Goal: Communication & Community: Answer question/provide support

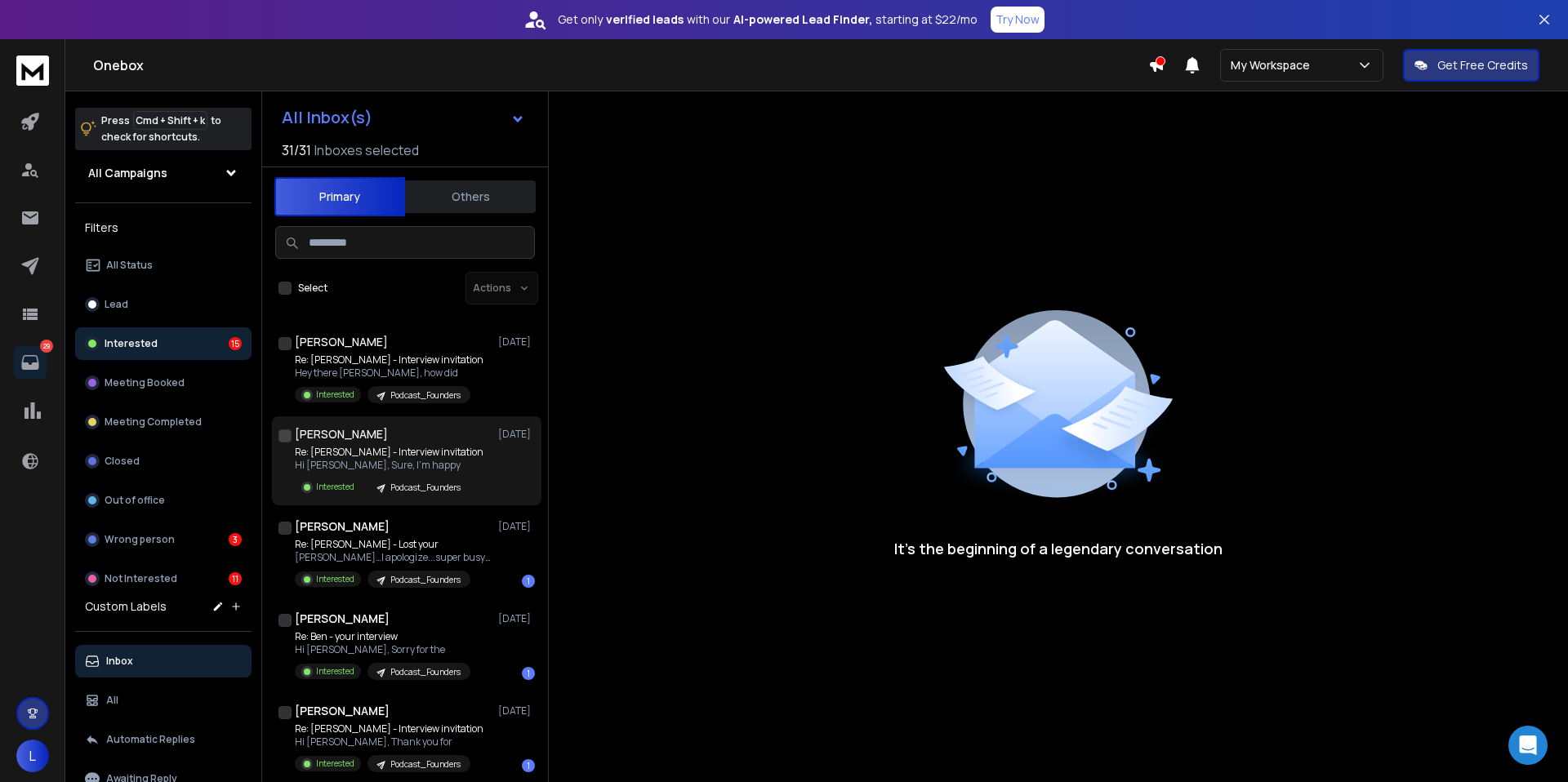
click at [366, 467] on p "Hi [PERSON_NAME], Sure, I'm happy" at bounding box center [388, 464] width 189 height 13
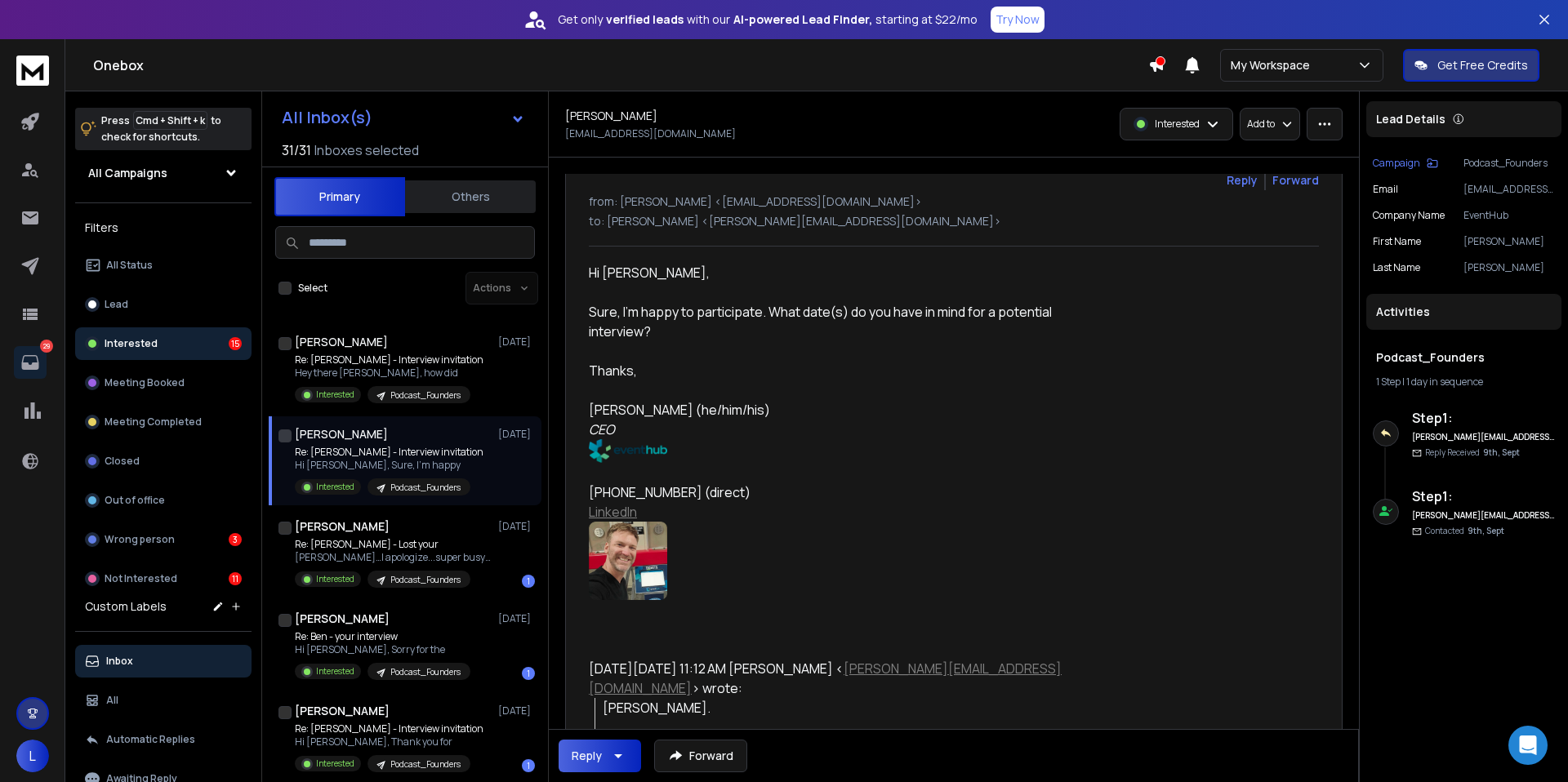
scroll to position [103, 0]
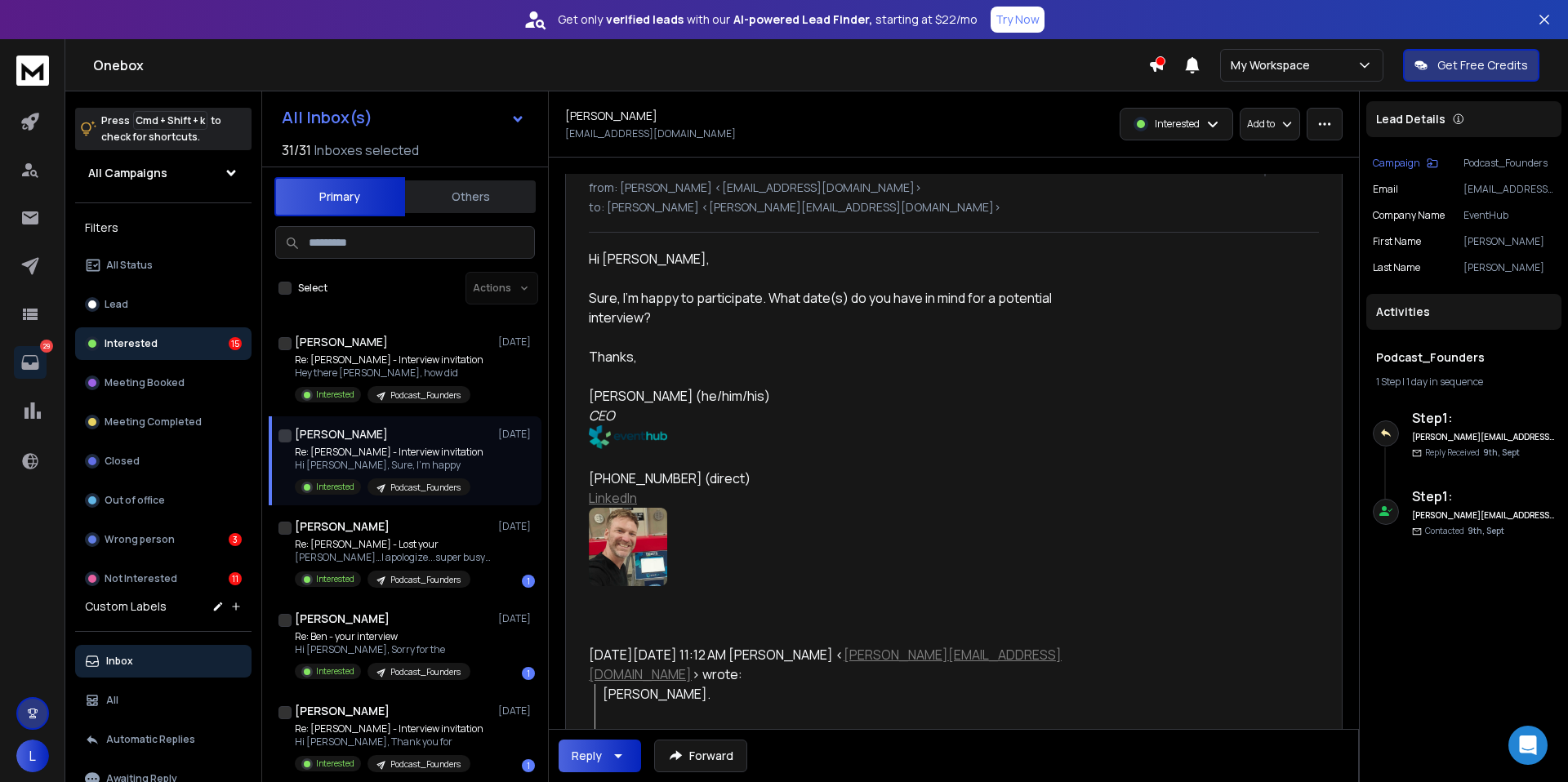
click at [577, 760] on div "Reply" at bounding box center [587, 756] width 30 height 17
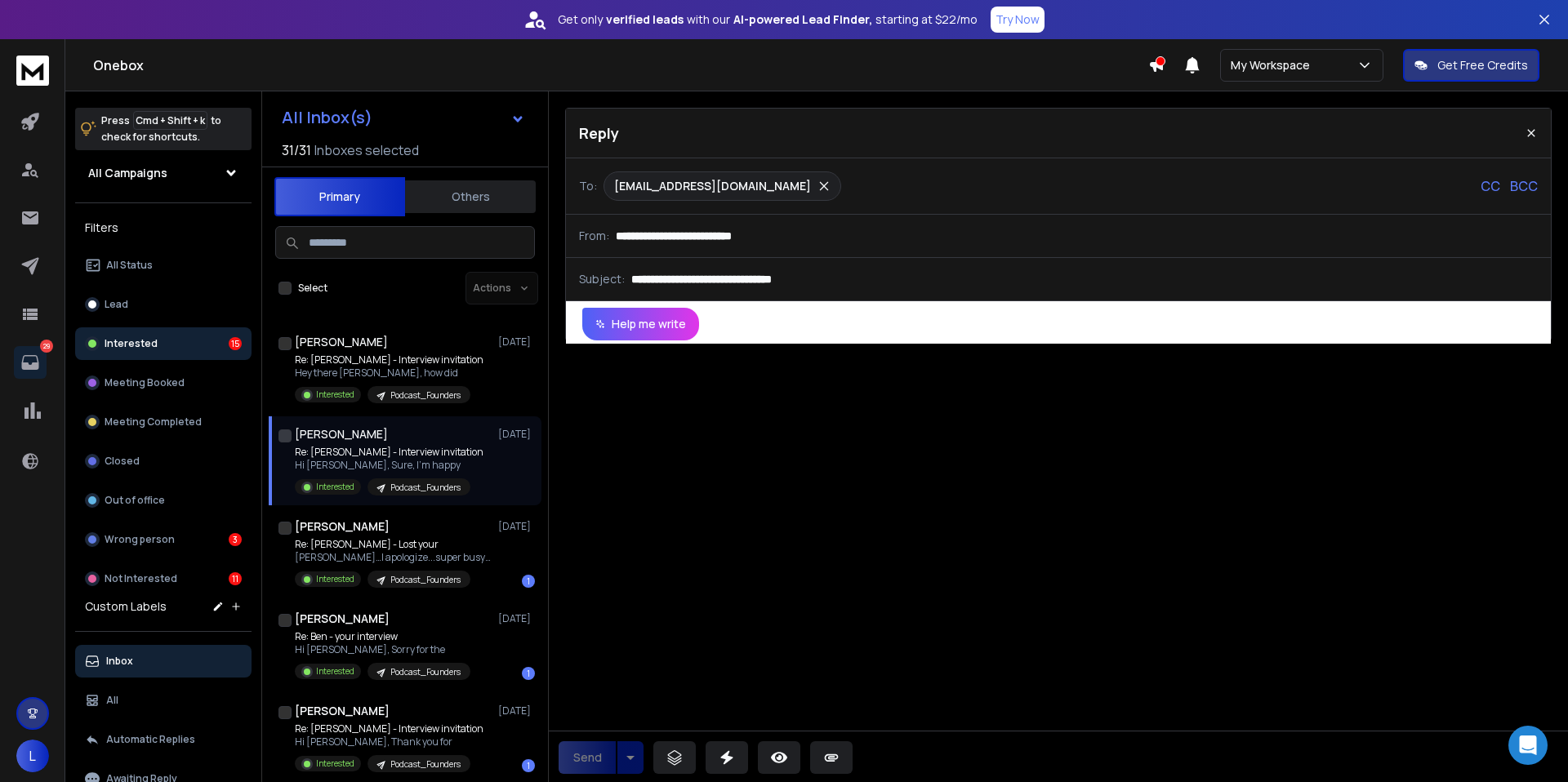
scroll to position [0, 0]
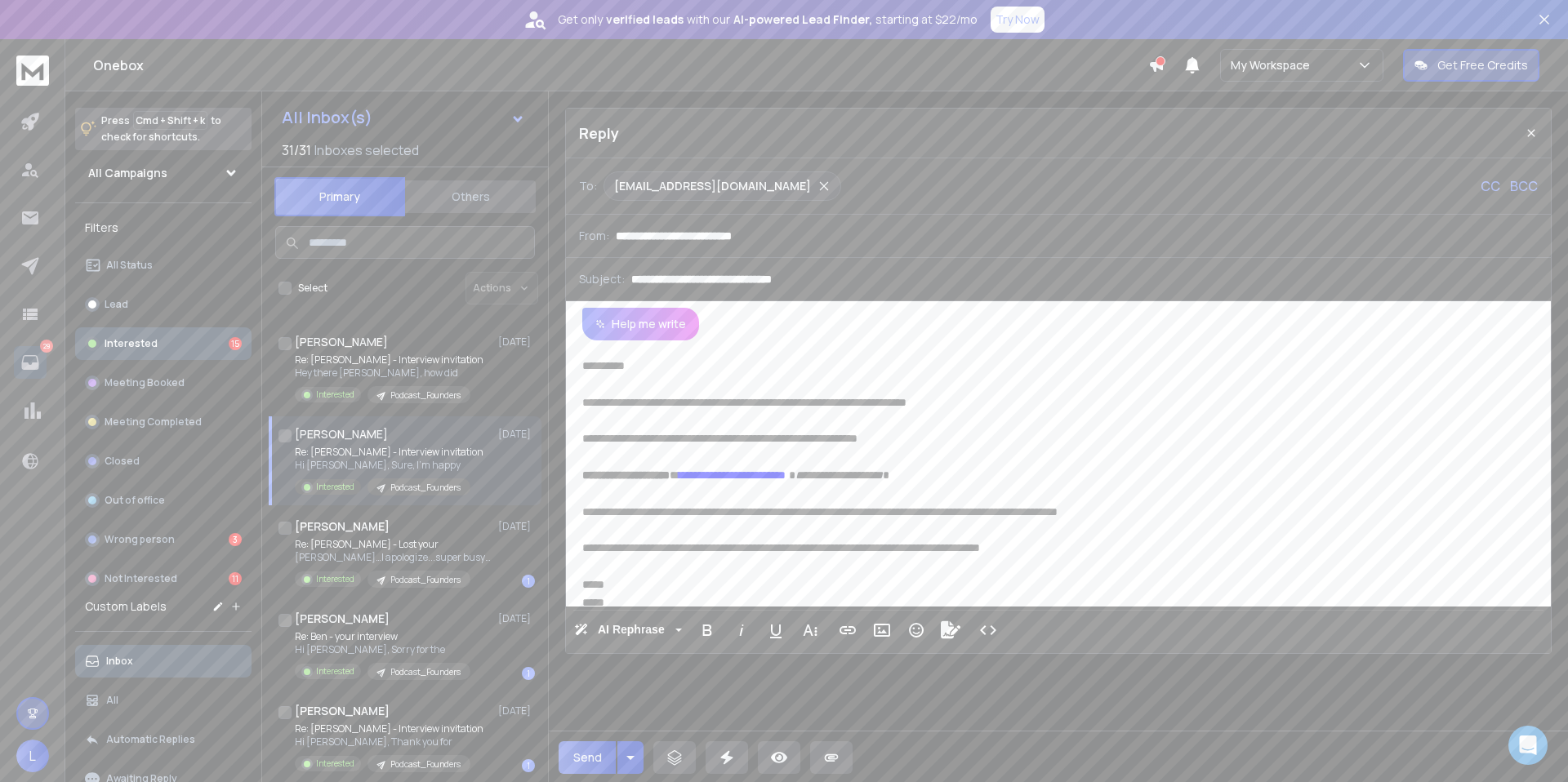
click at [625, 370] on span "*******" at bounding box center [610, 366] width 29 height 12
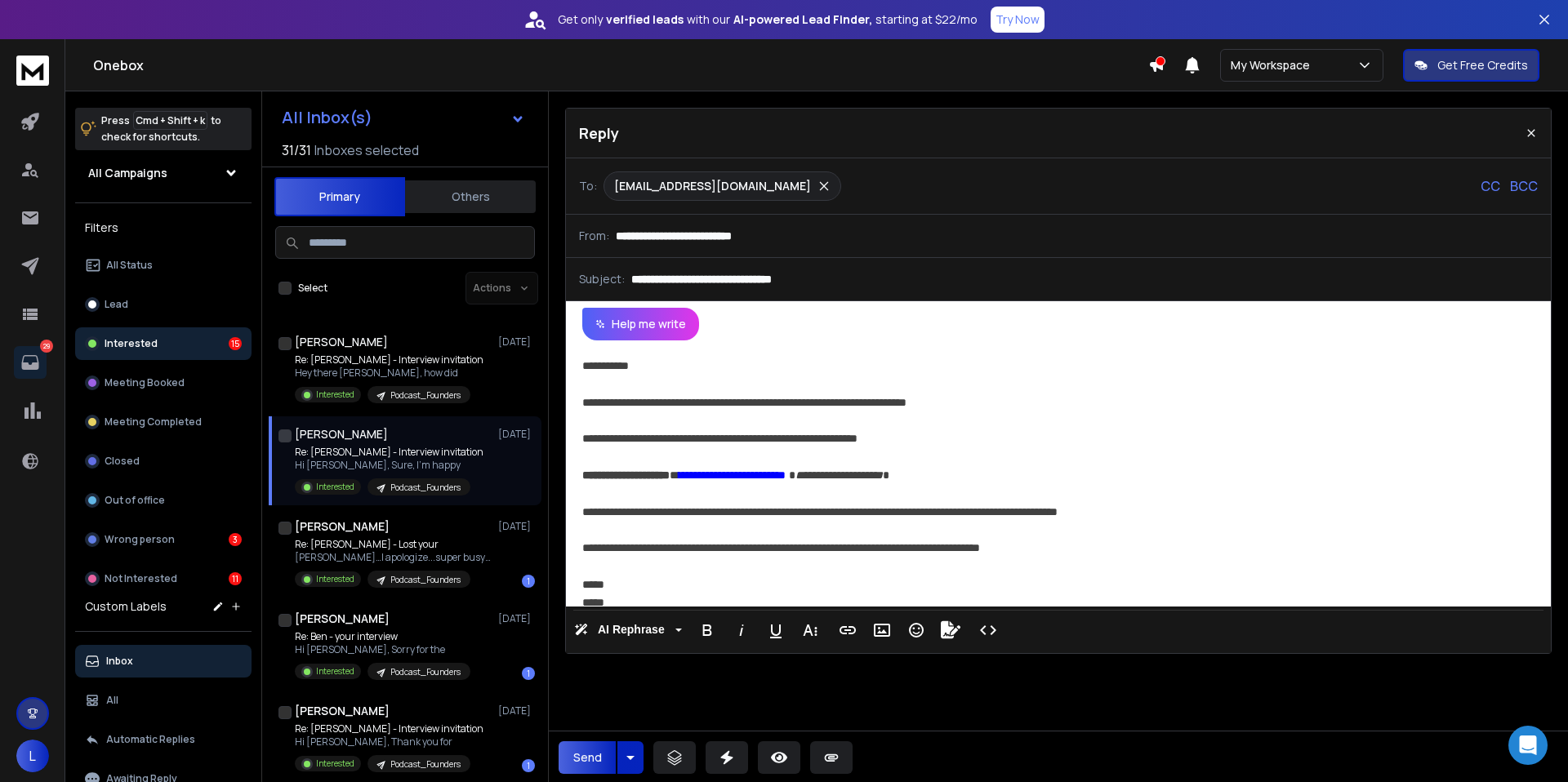
click at [1484, 187] on p "CC" at bounding box center [1490, 186] width 20 height 20
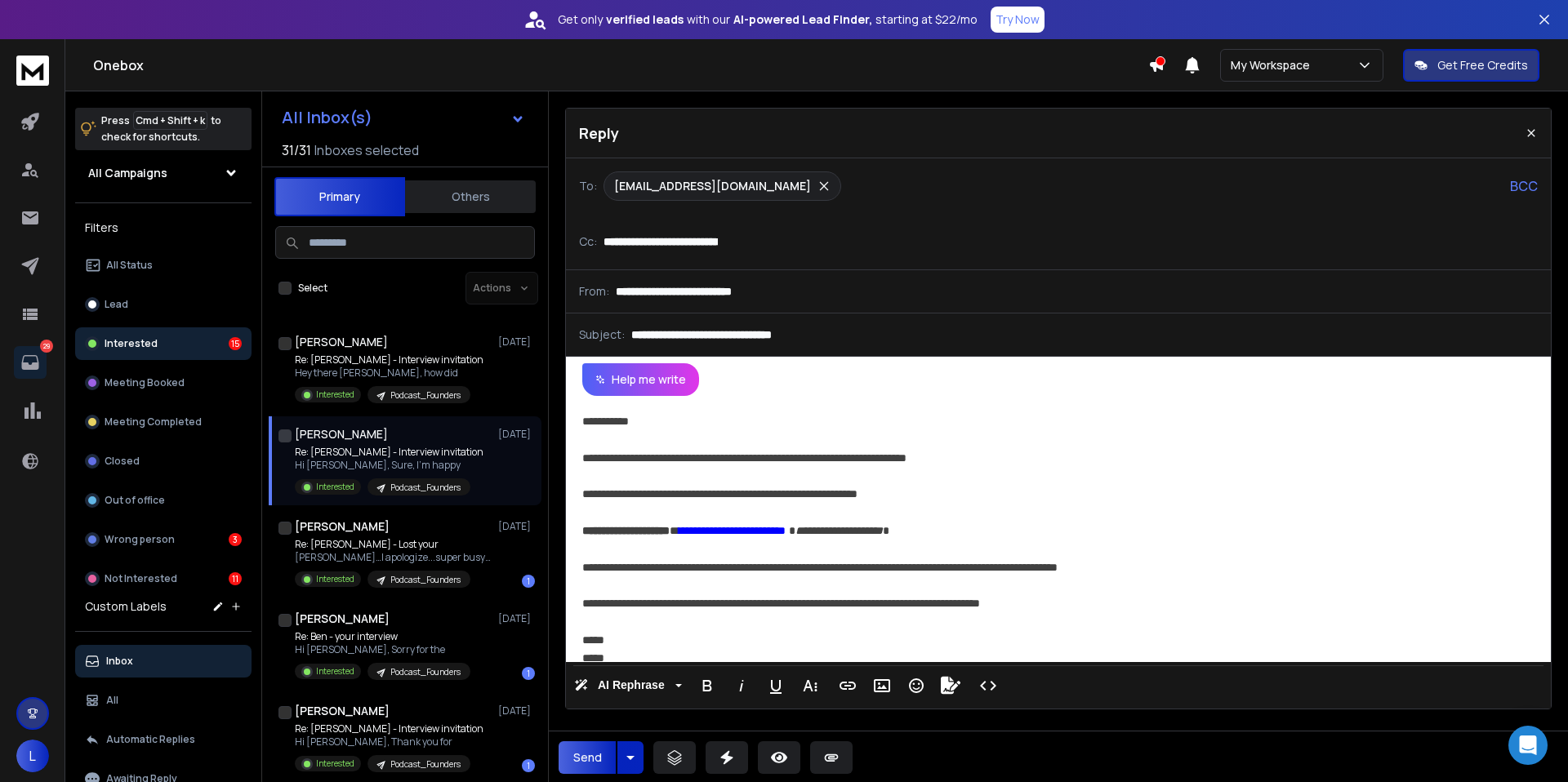
scroll to position [0, 55]
type input "**********"
click at [588, 765] on button "Send" at bounding box center [587, 757] width 57 height 32
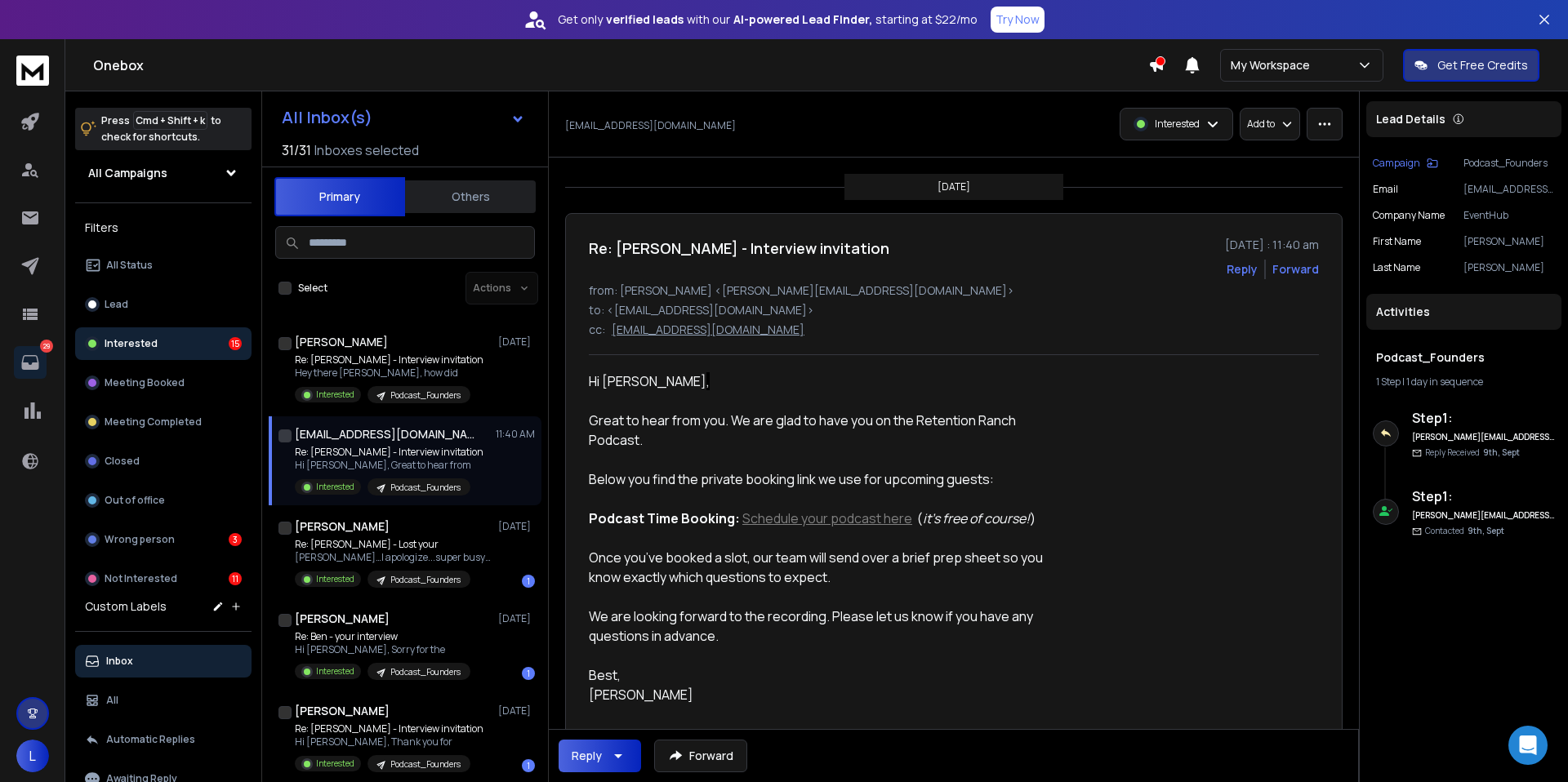
click at [285, 433] on button "button" at bounding box center [284, 435] width 13 height 13
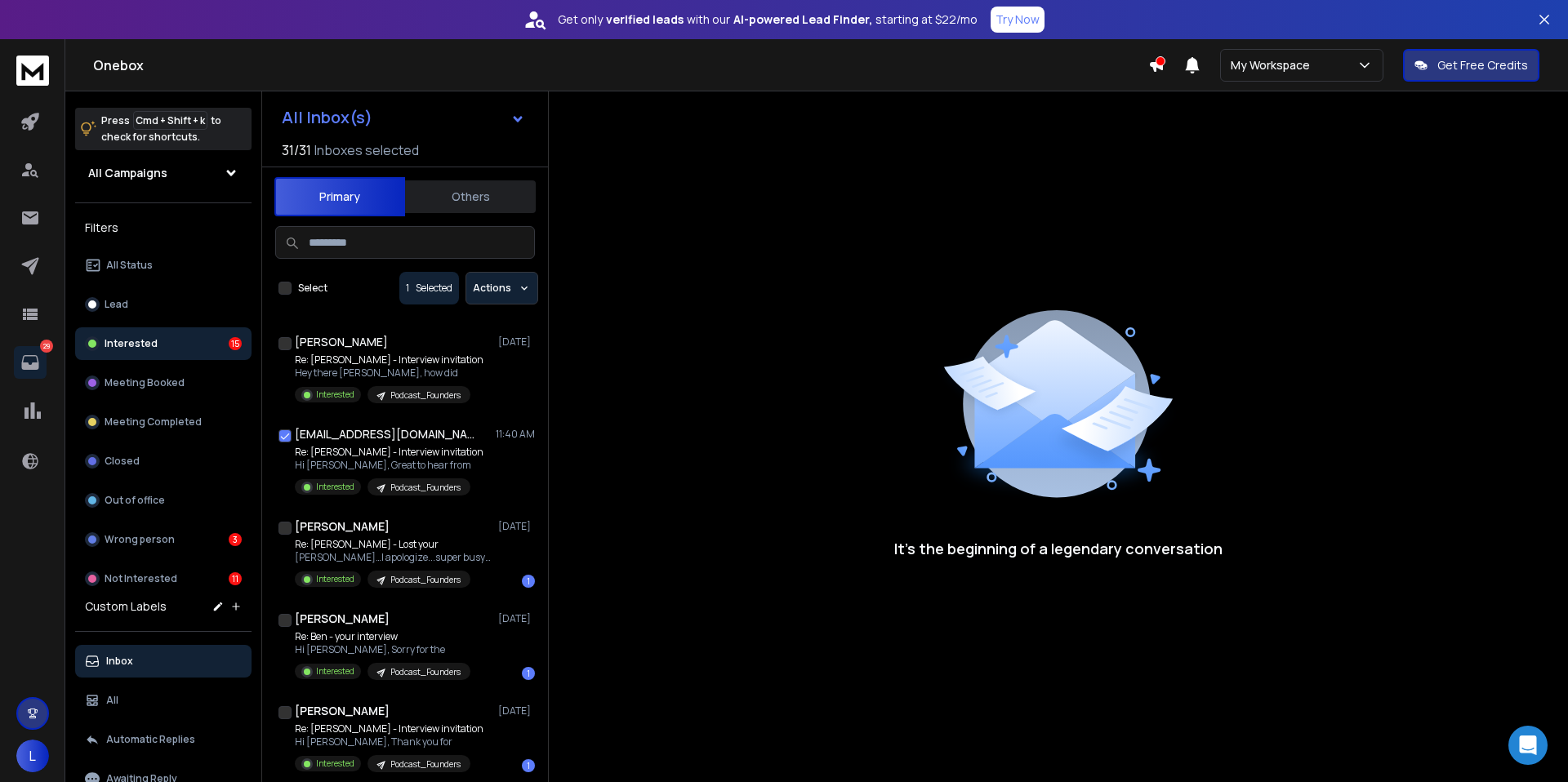
click at [510, 283] on p "Actions" at bounding box center [492, 287] width 38 height 13
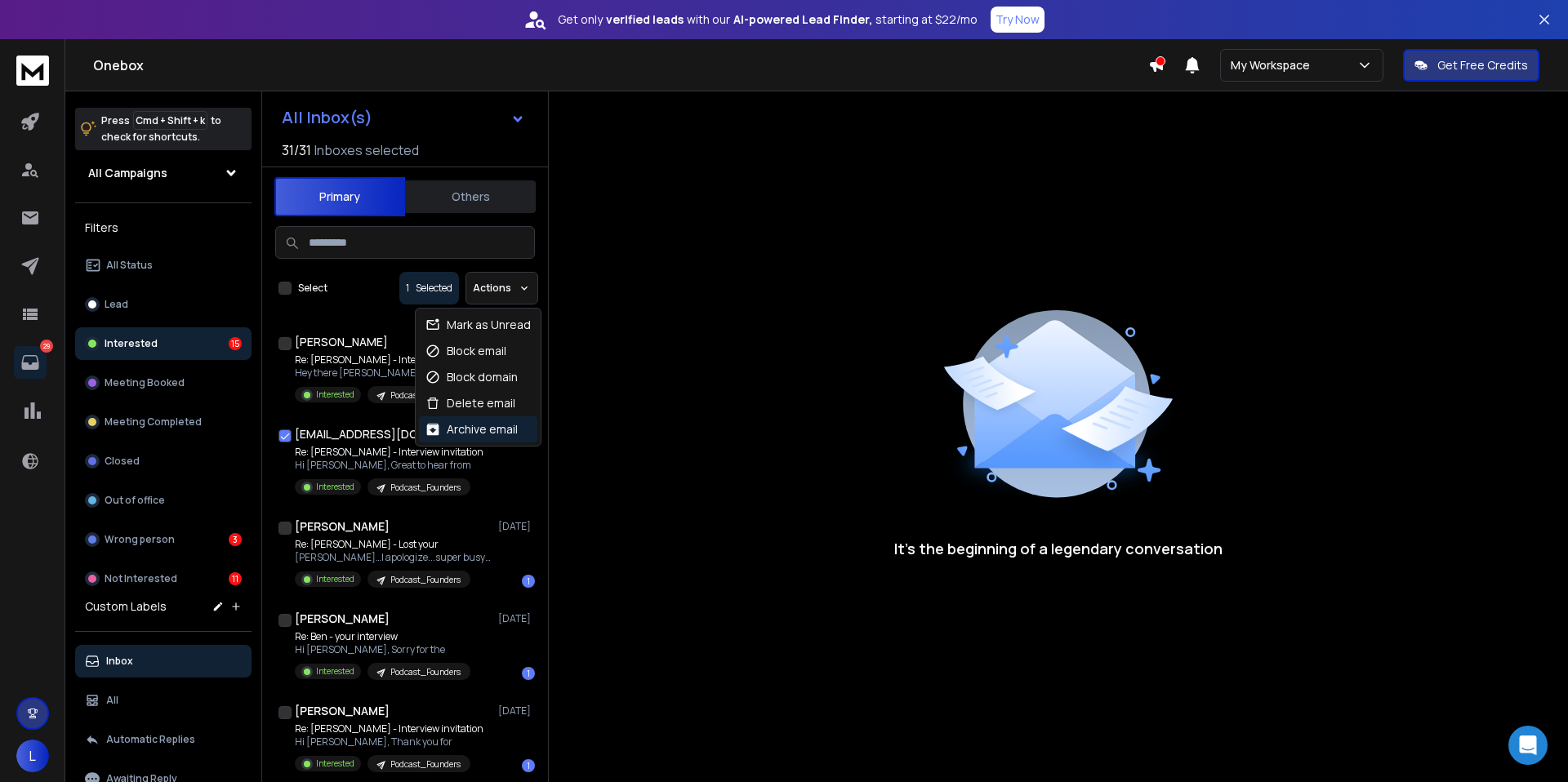
click at [481, 429] on div "Archive email" at bounding box center [471, 429] width 92 height 17
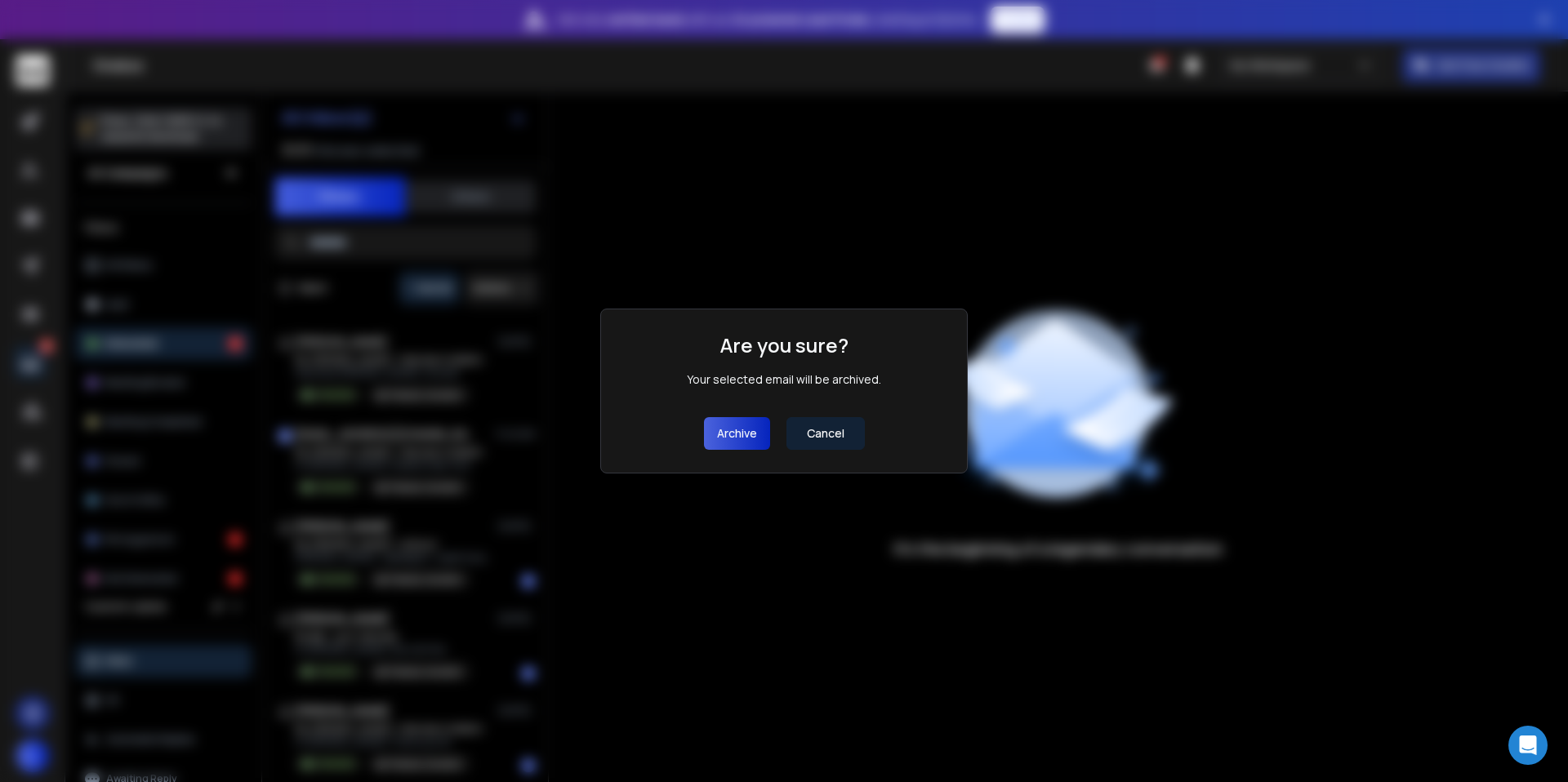
click at [738, 425] on p "archive" at bounding box center [736, 433] width 40 height 17
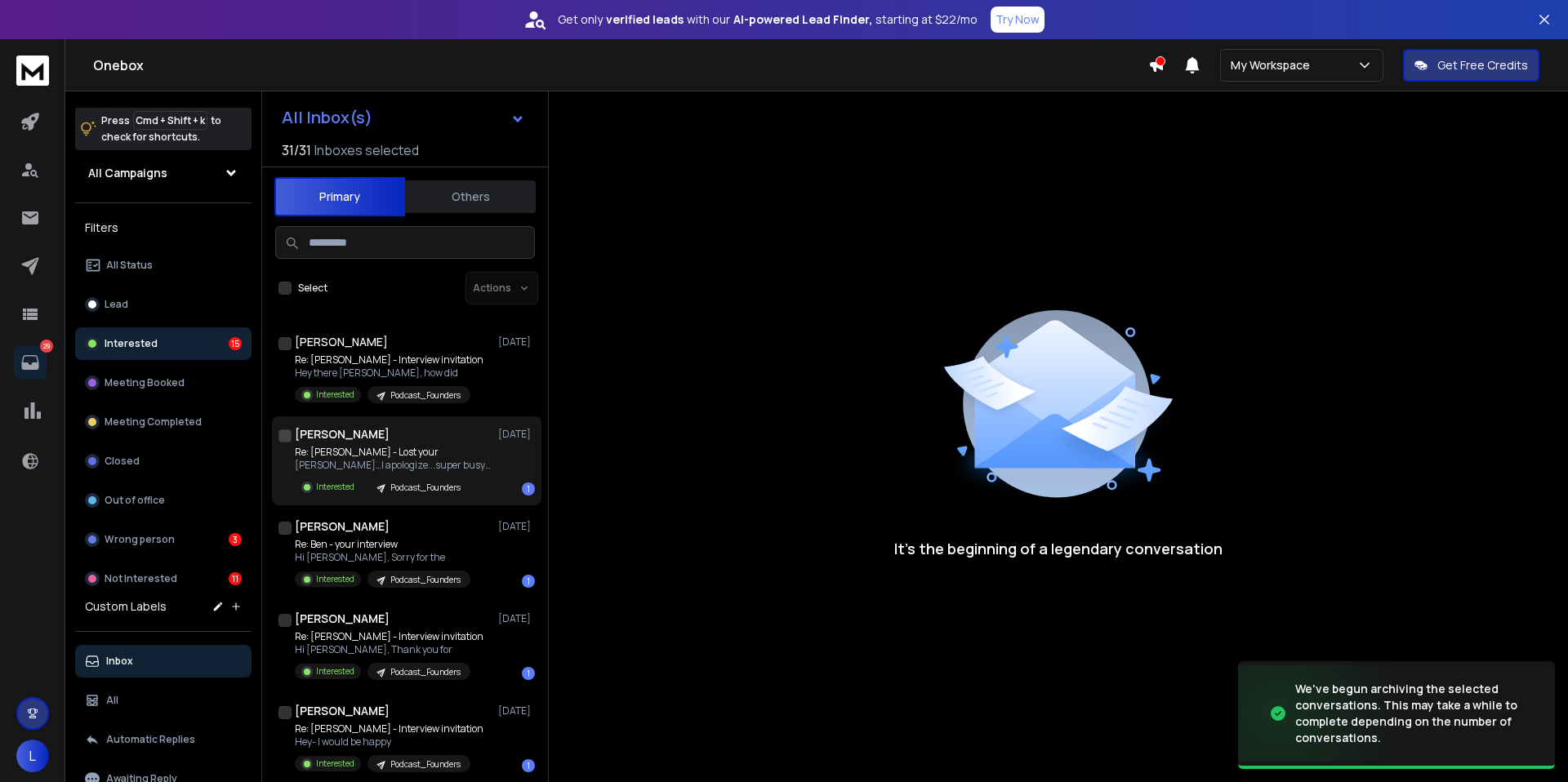
click at [397, 458] on p "[PERSON_NAME]…I apologize...super busy right now." at bounding box center [392, 464] width 196 height 13
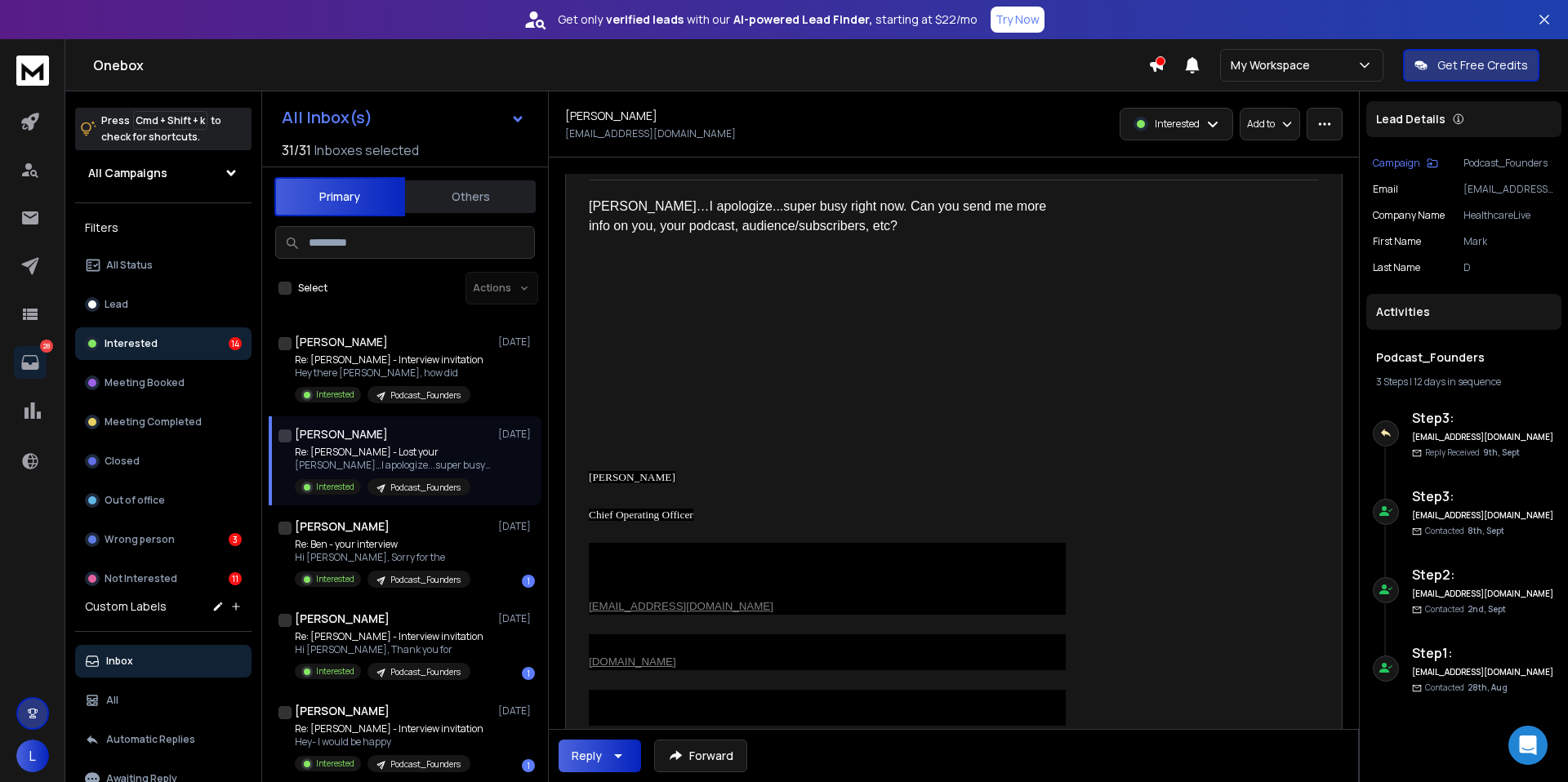
scroll to position [149, 0]
click at [587, 761] on div "Reply" at bounding box center [587, 756] width 30 height 17
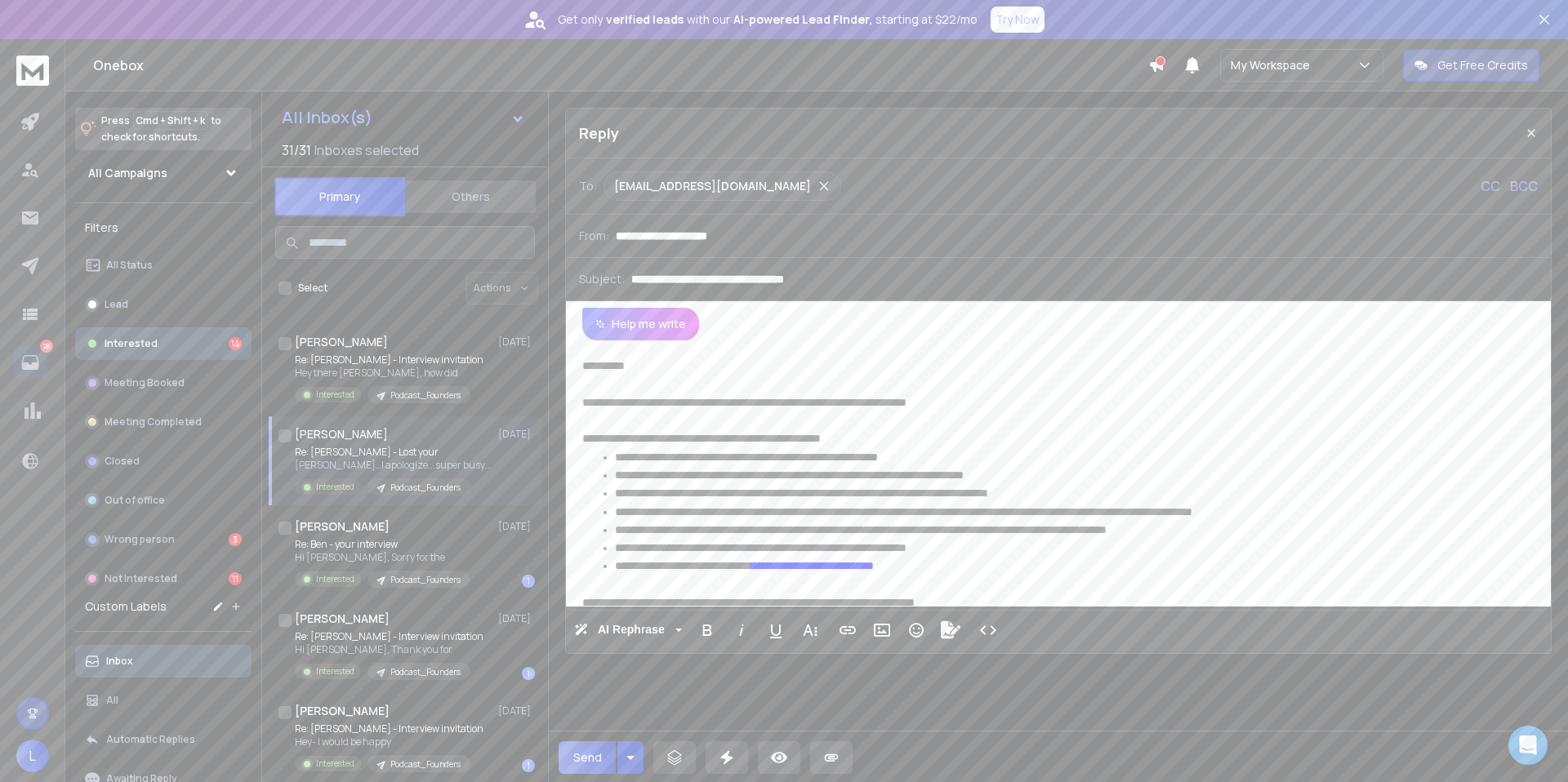
click at [625, 366] on span "*******" at bounding box center [610, 366] width 29 height 12
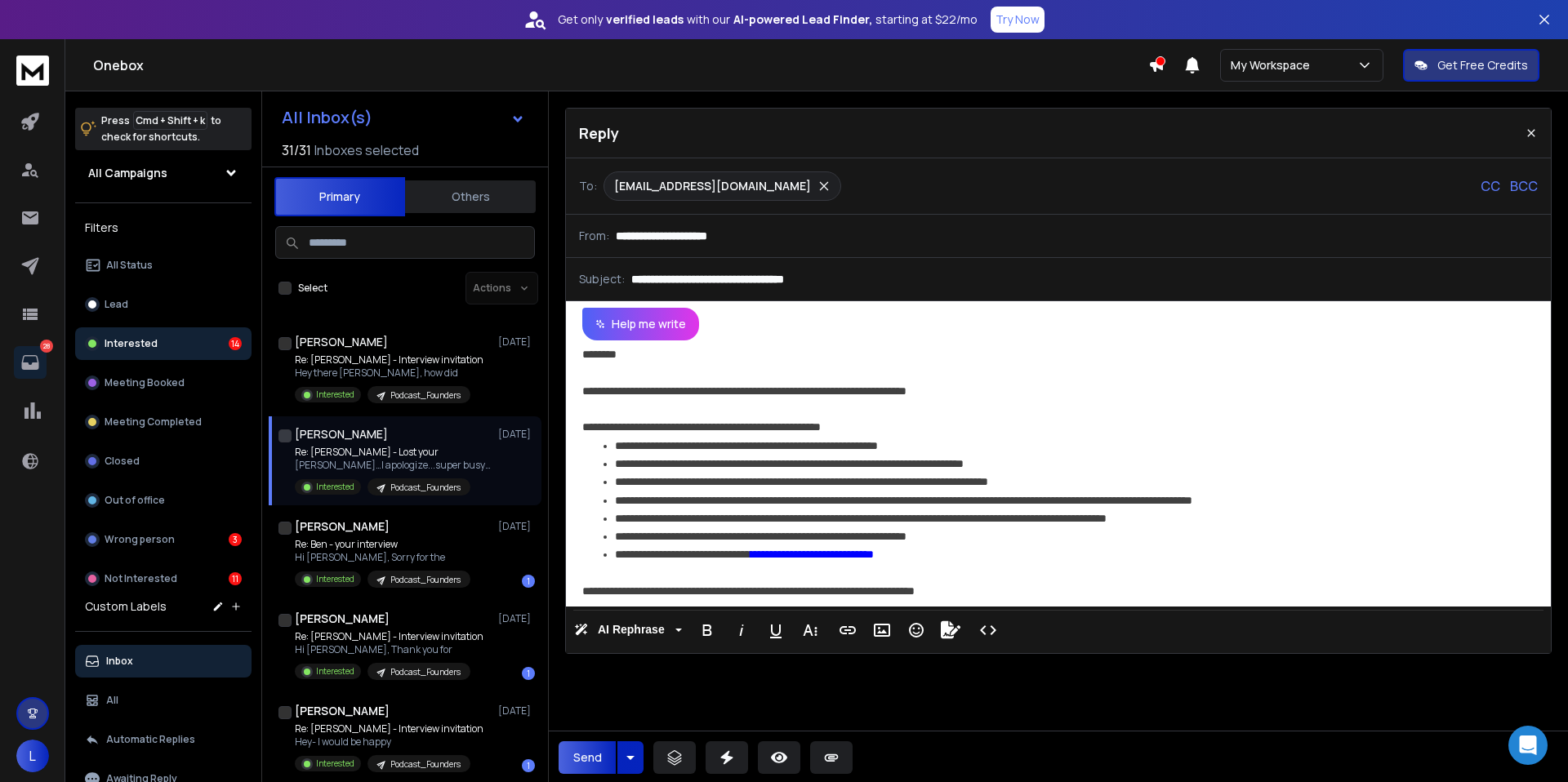
scroll to position [16, 0]
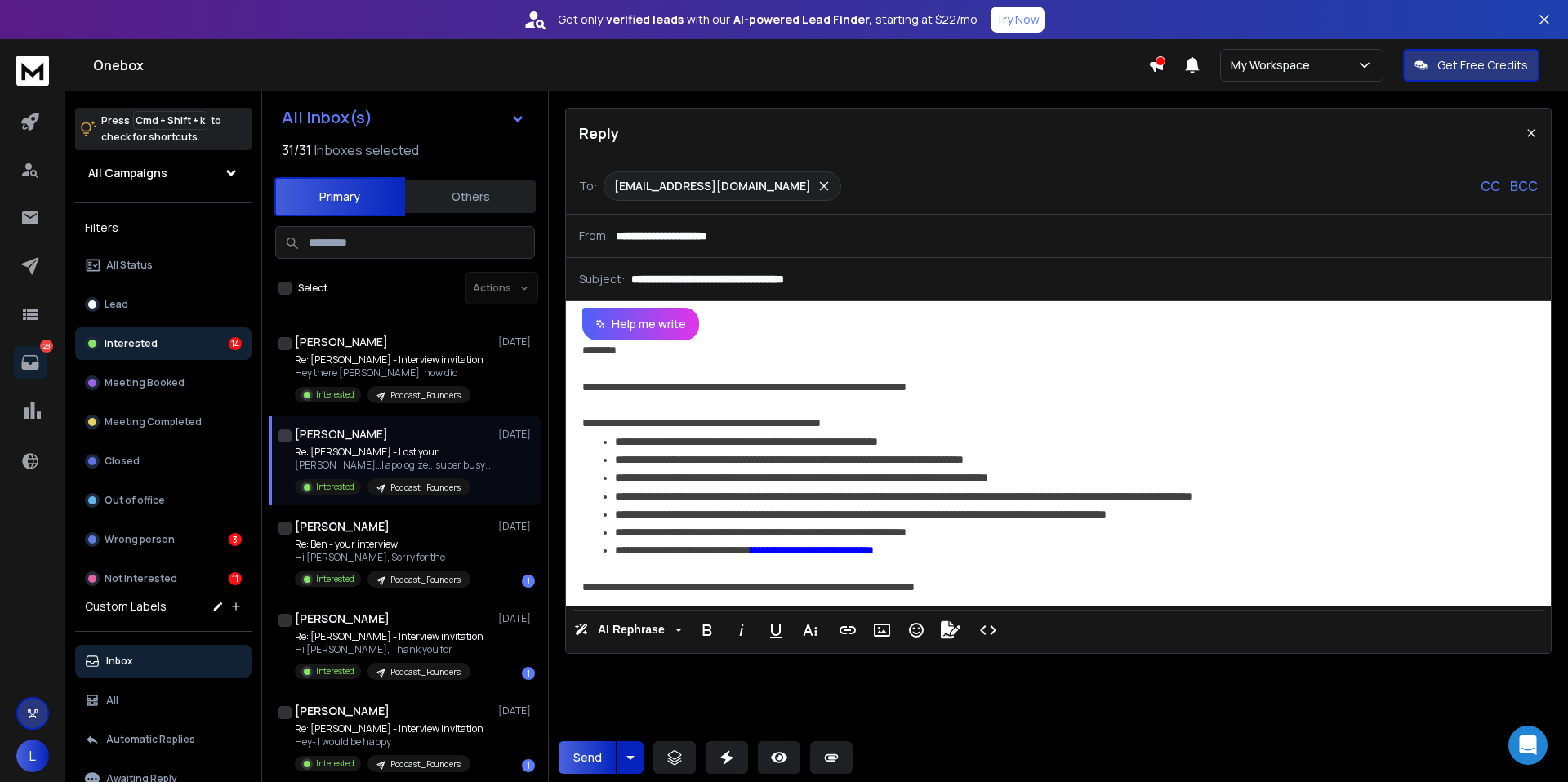
click at [806, 390] on p "**********" at bounding box center [1055, 387] width 947 height 18
click at [1077, 474] on li "**********" at bounding box center [1071, 477] width 914 height 18
drag, startPoint x: 909, startPoint y: 515, endPoint x: 819, endPoint y: 515, distance: 90.0
click at [819, 515] on li "**********" at bounding box center [1071, 514] width 914 height 18
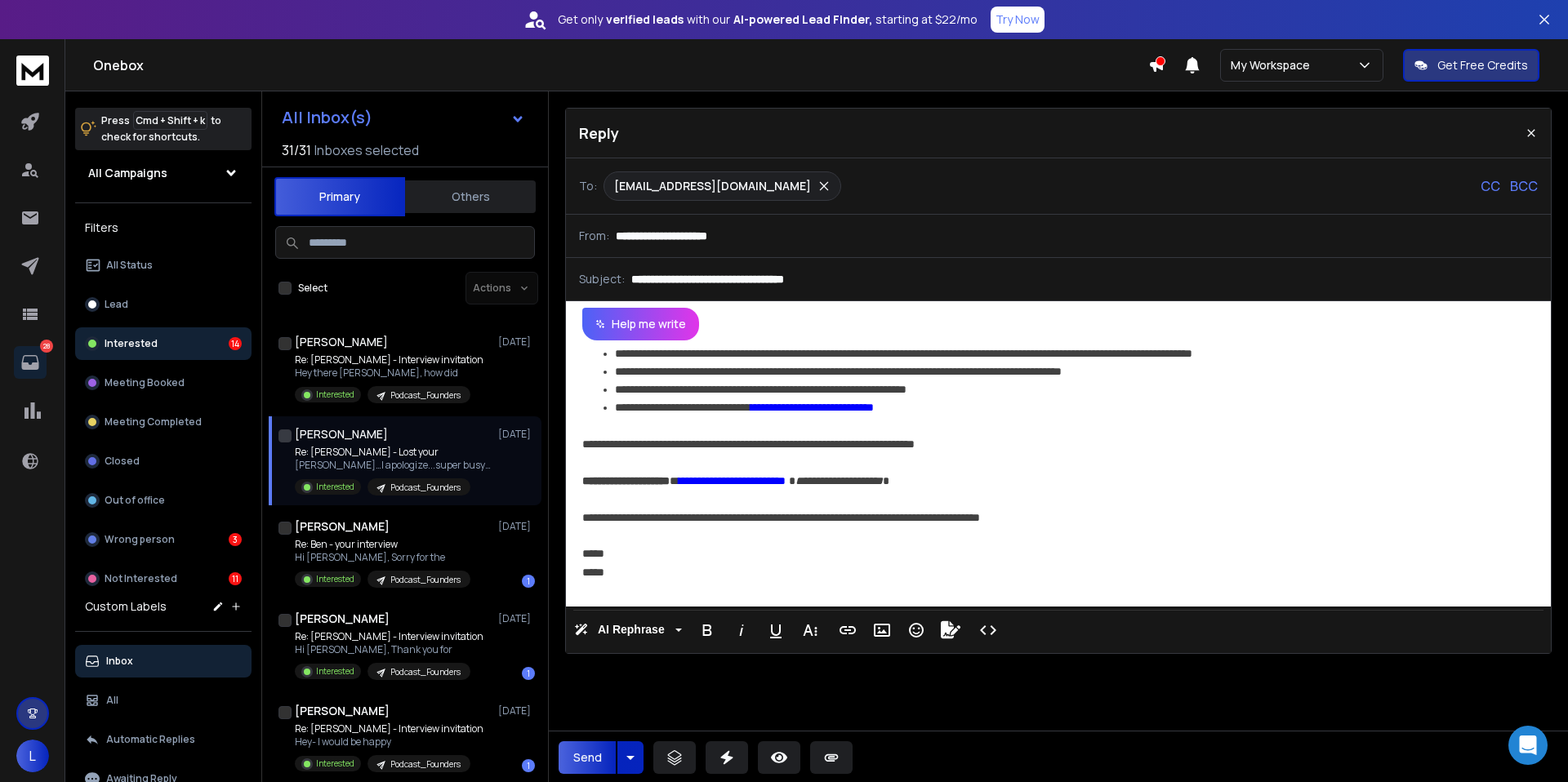
scroll to position [0, 0]
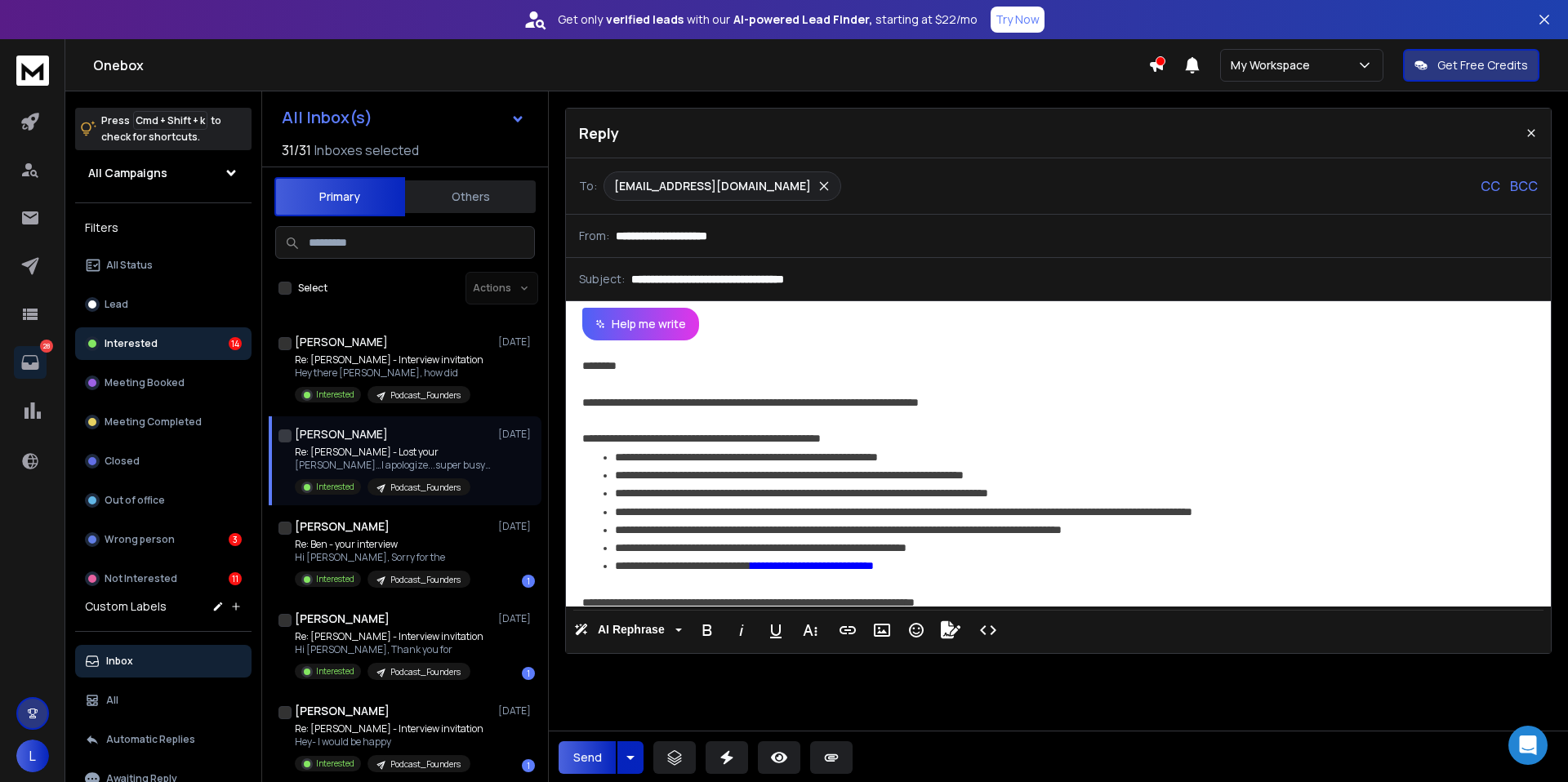
click at [1484, 182] on p "CC" at bounding box center [1490, 186] width 20 height 20
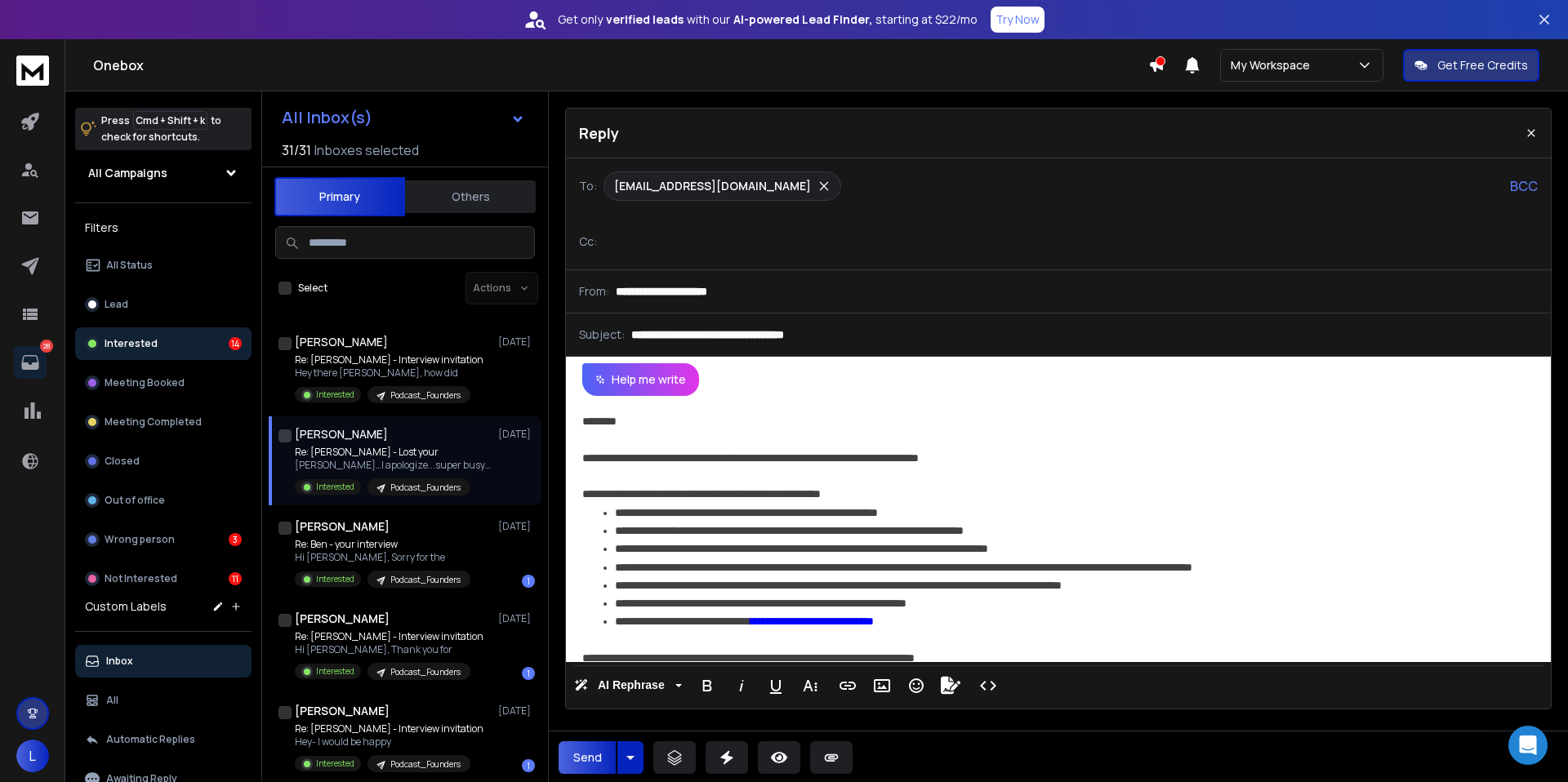
click at [640, 237] on input at bounding box center [660, 241] width 114 height 29
type input "**********"
click at [581, 751] on button "Send" at bounding box center [587, 757] width 57 height 32
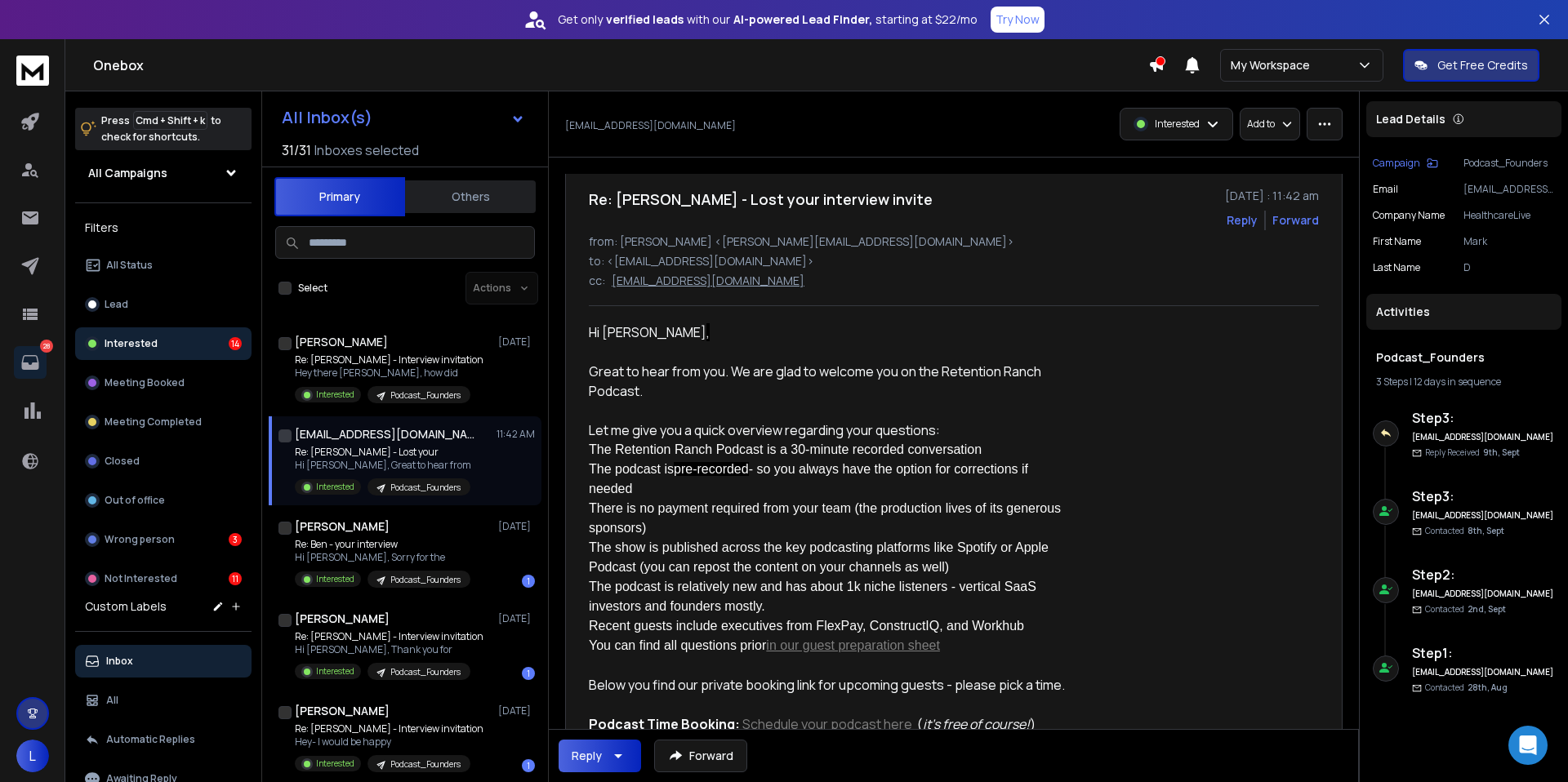
scroll to position [41, 0]
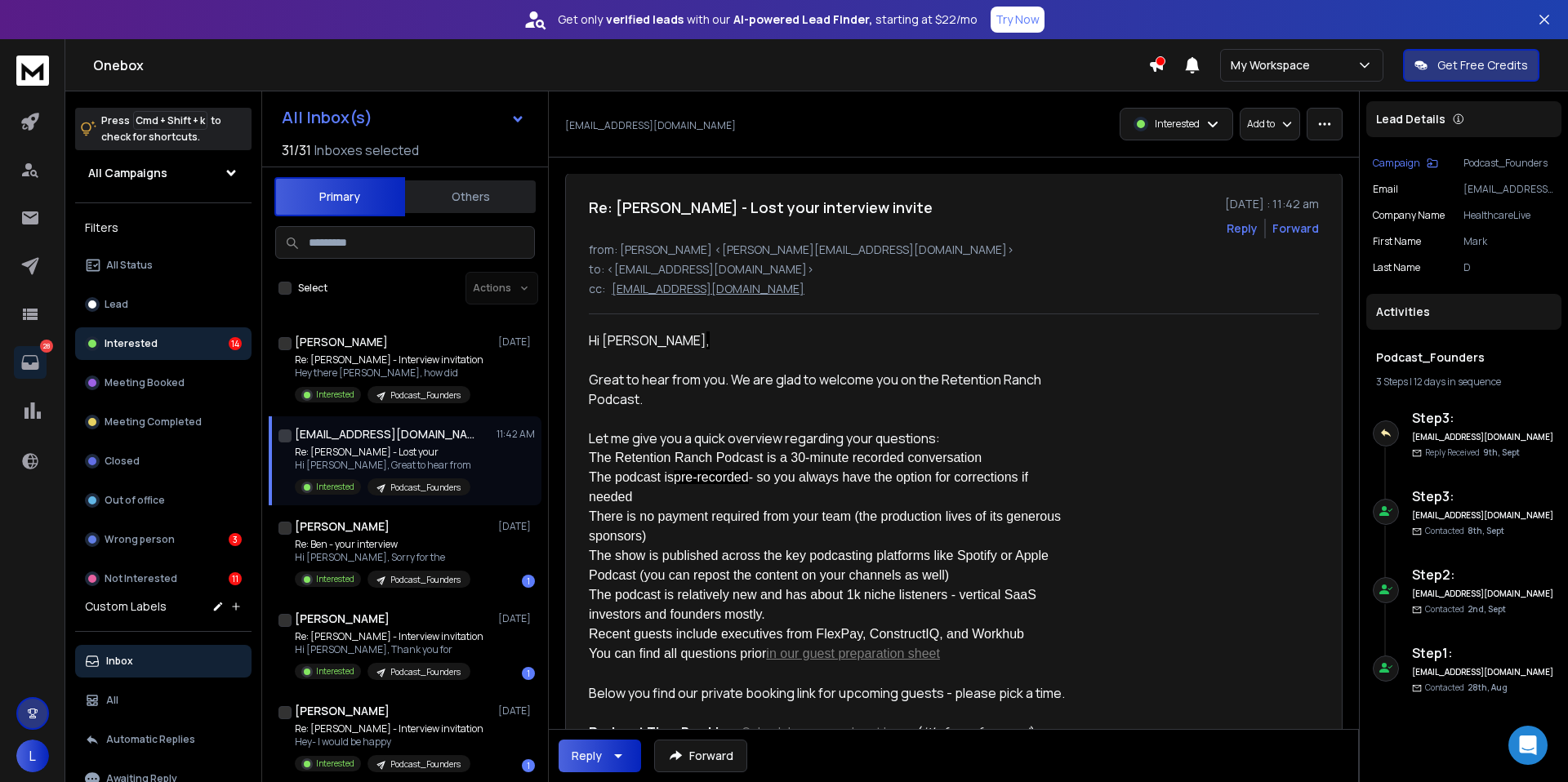
click at [354, 456] on p "Re: [PERSON_NAME] - Lost your" at bounding box center [382, 452] width 176 height 13
click at [283, 435] on button "button" at bounding box center [284, 435] width 13 height 13
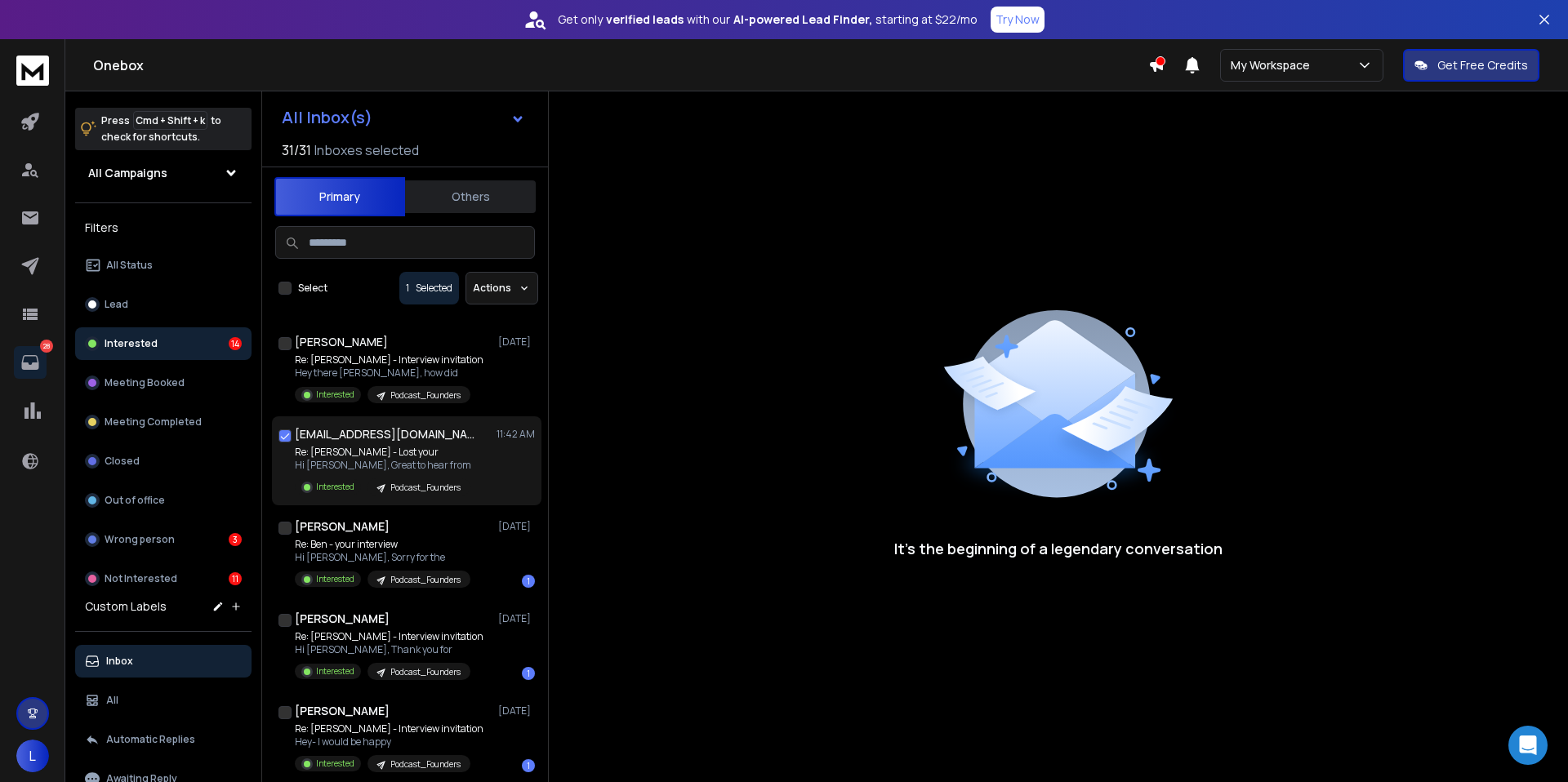
scroll to position [0, 0]
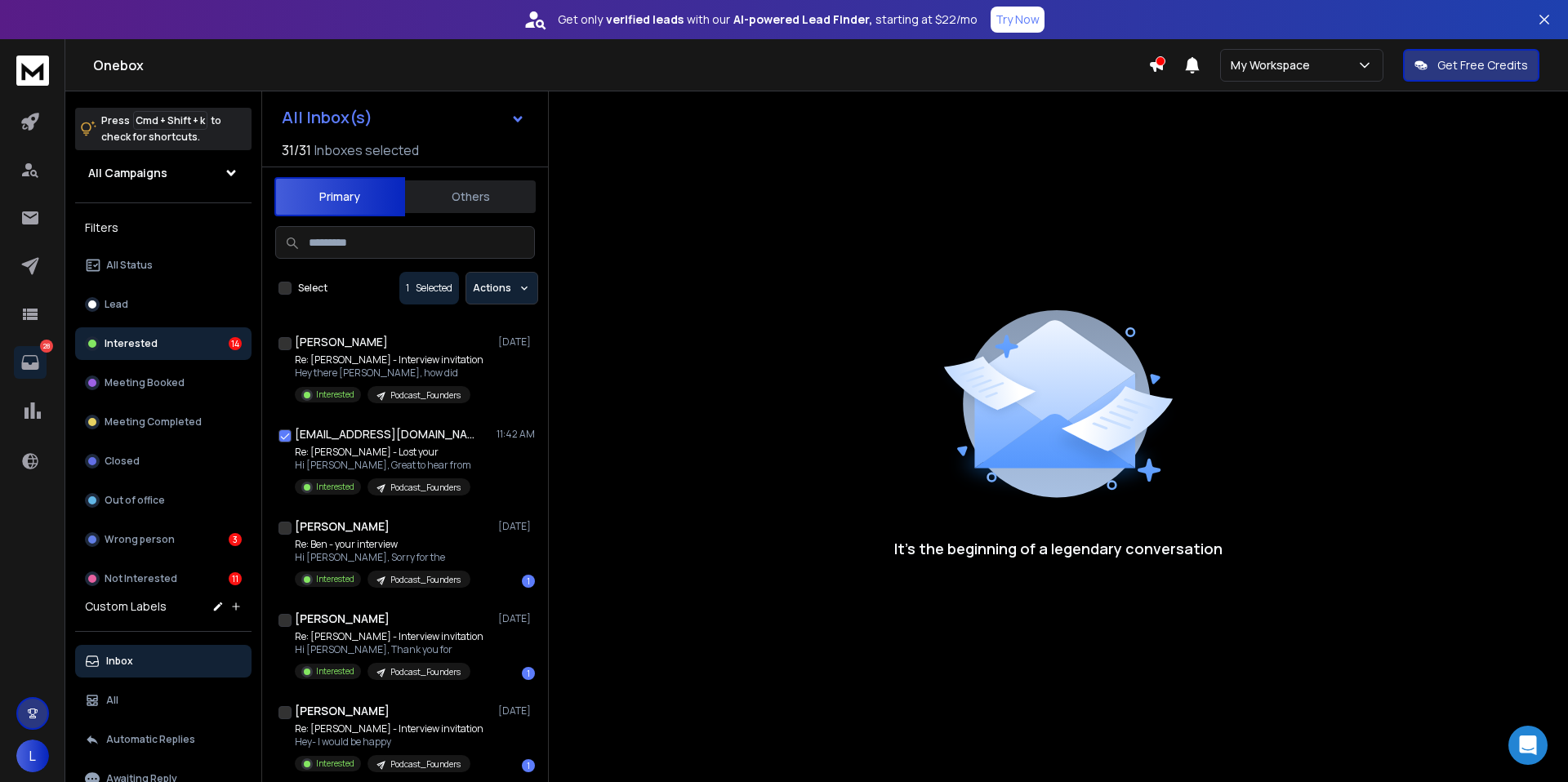
click at [517, 282] on icon "button" at bounding box center [523, 287] width 13 height 13
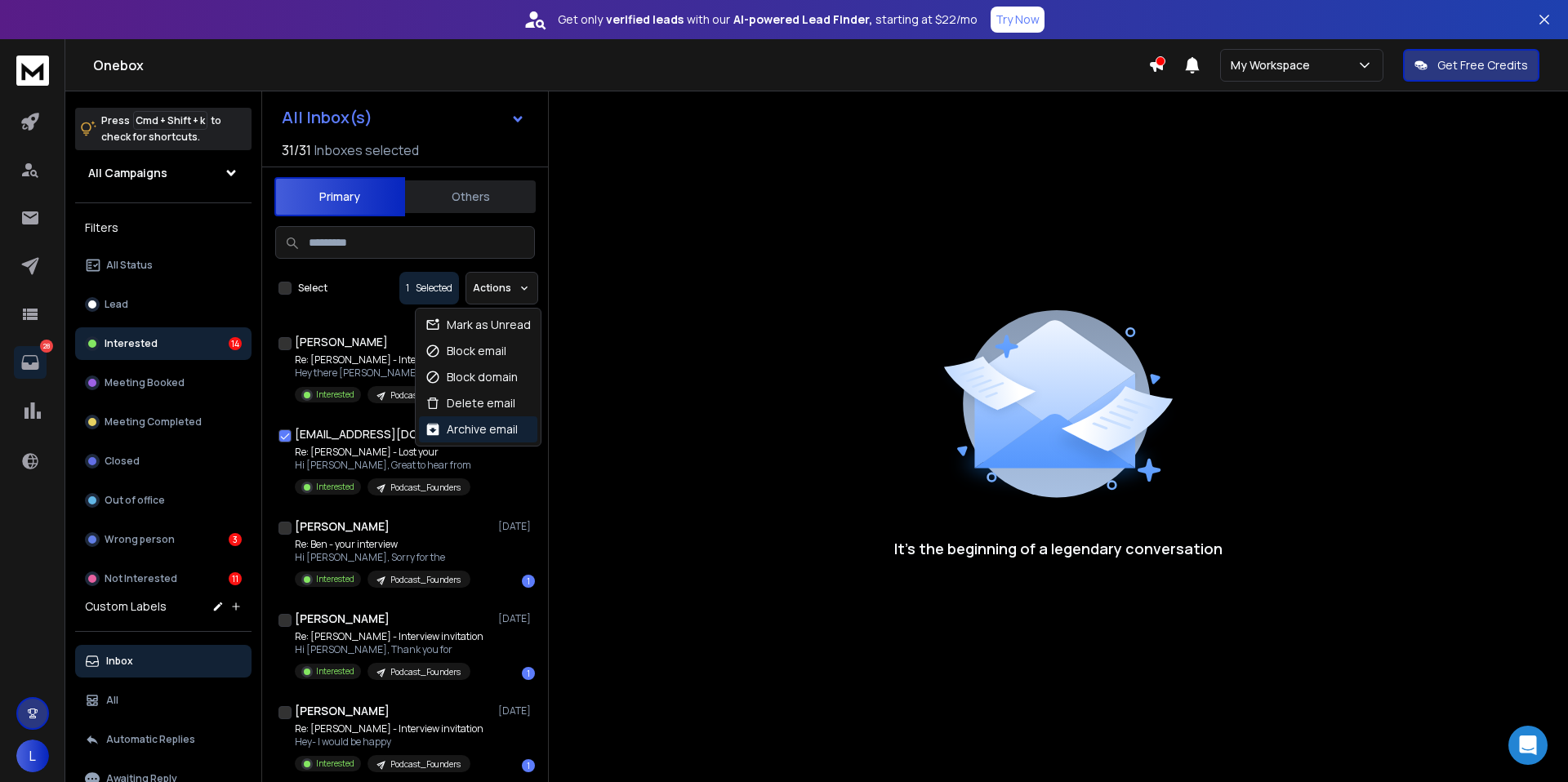
click at [486, 427] on div "Archive email" at bounding box center [471, 429] width 92 height 17
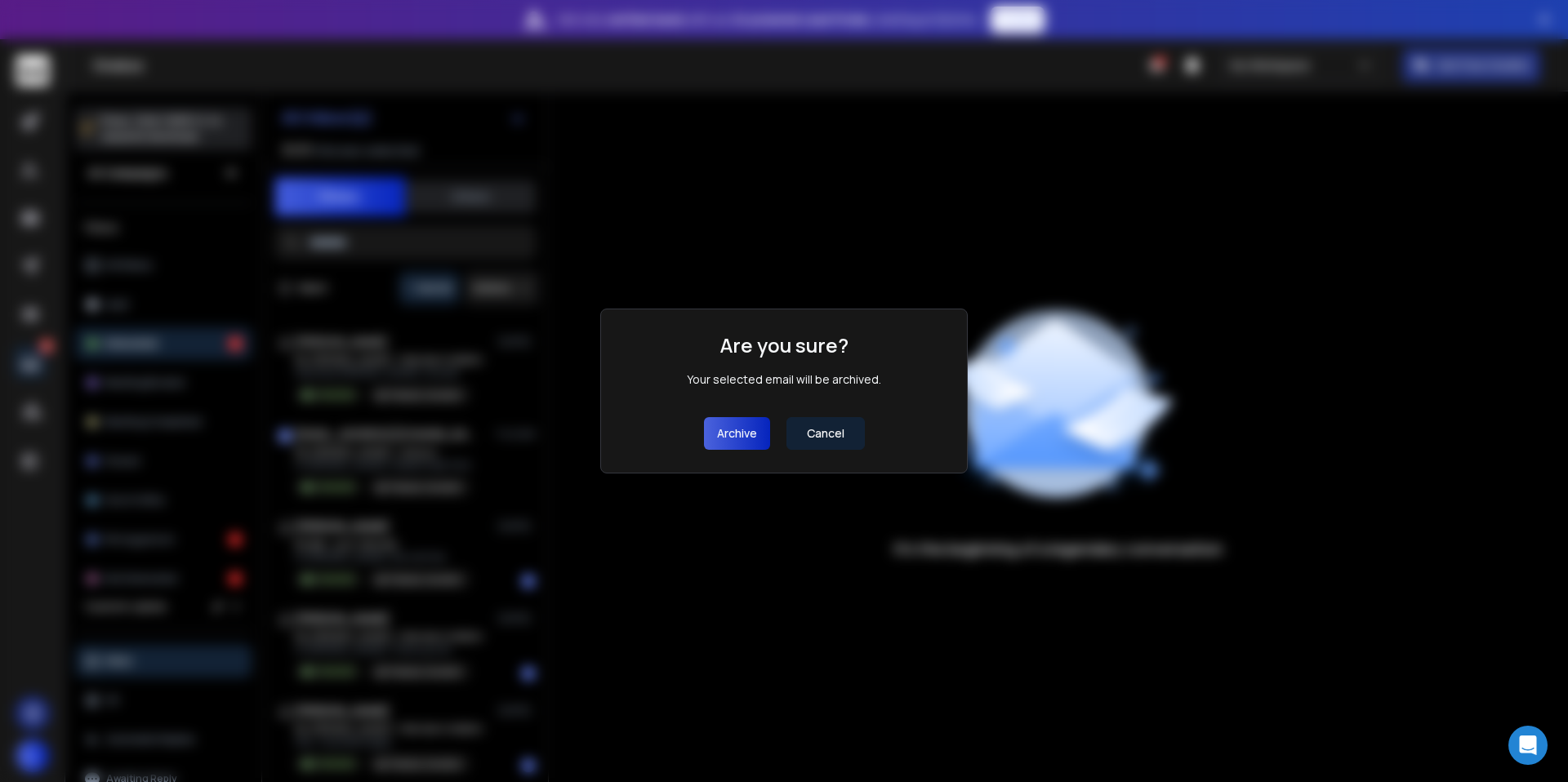
click at [730, 434] on p "archive" at bounding box center [736, 433] width 40 height 17
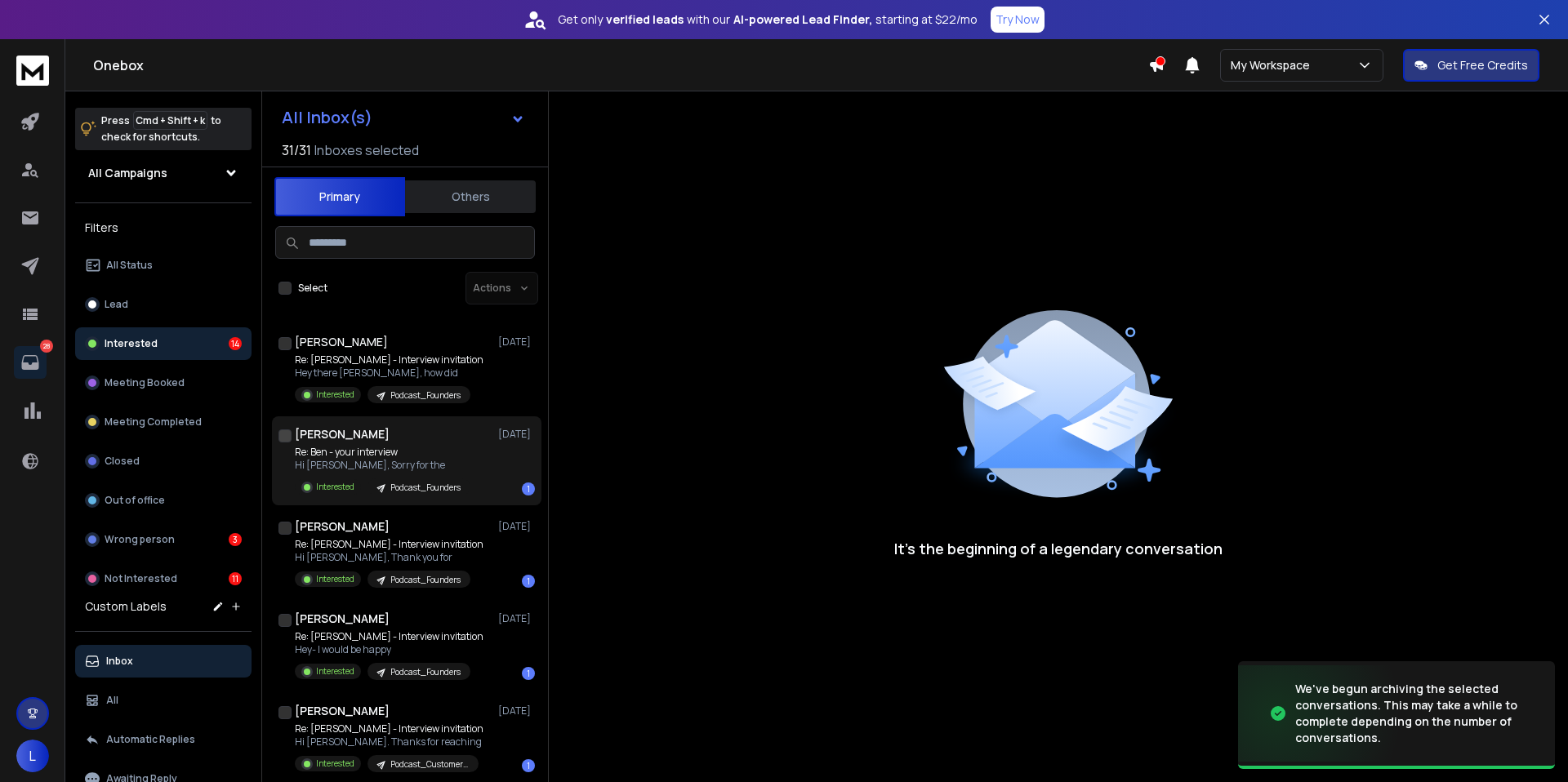
click at [410, 463] on p "Hi [PERSON_NAME], Sorry for the" at bounding box center [382, 464] width 176 height 13
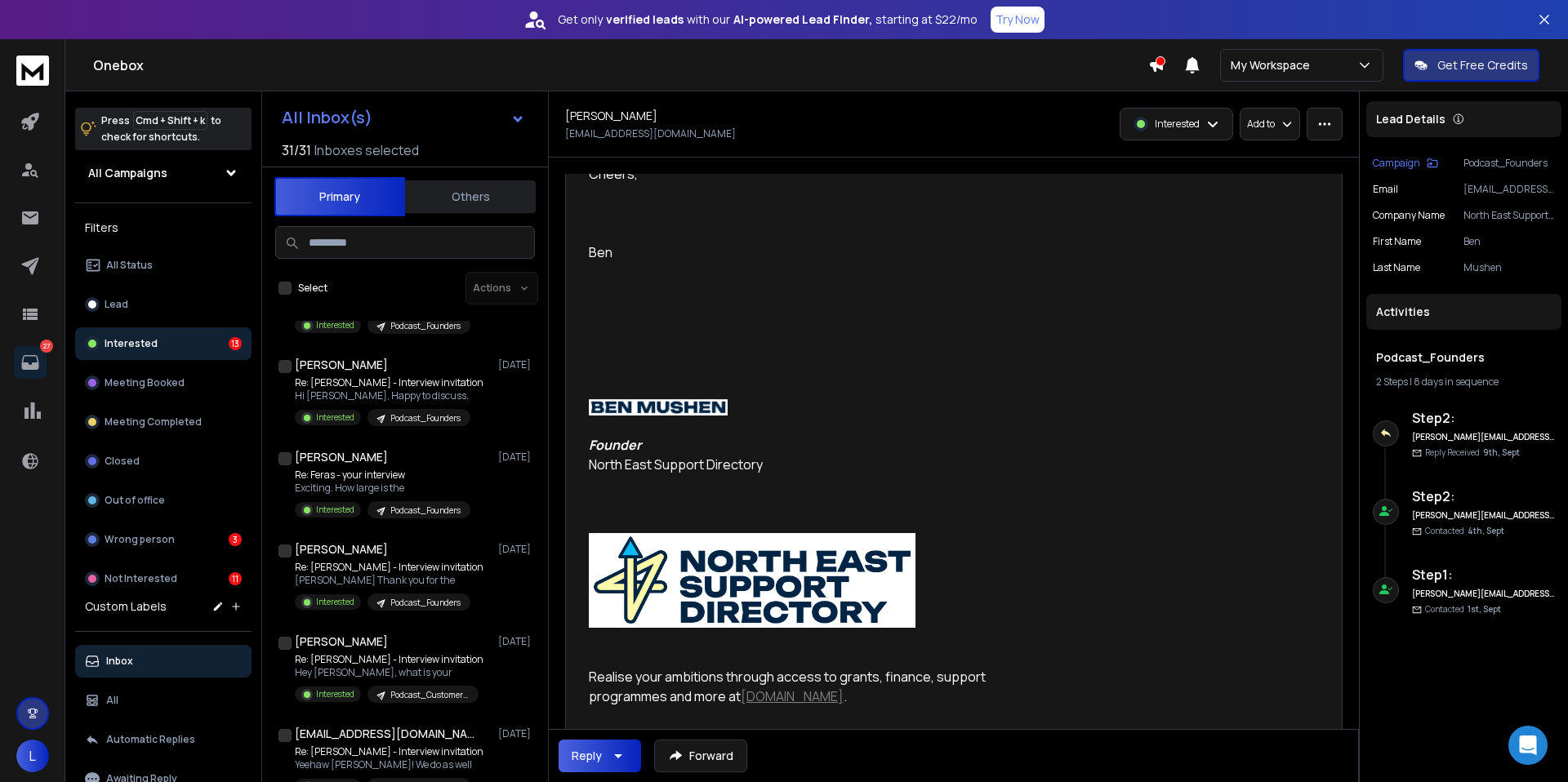
scroll to position [1624, 0]
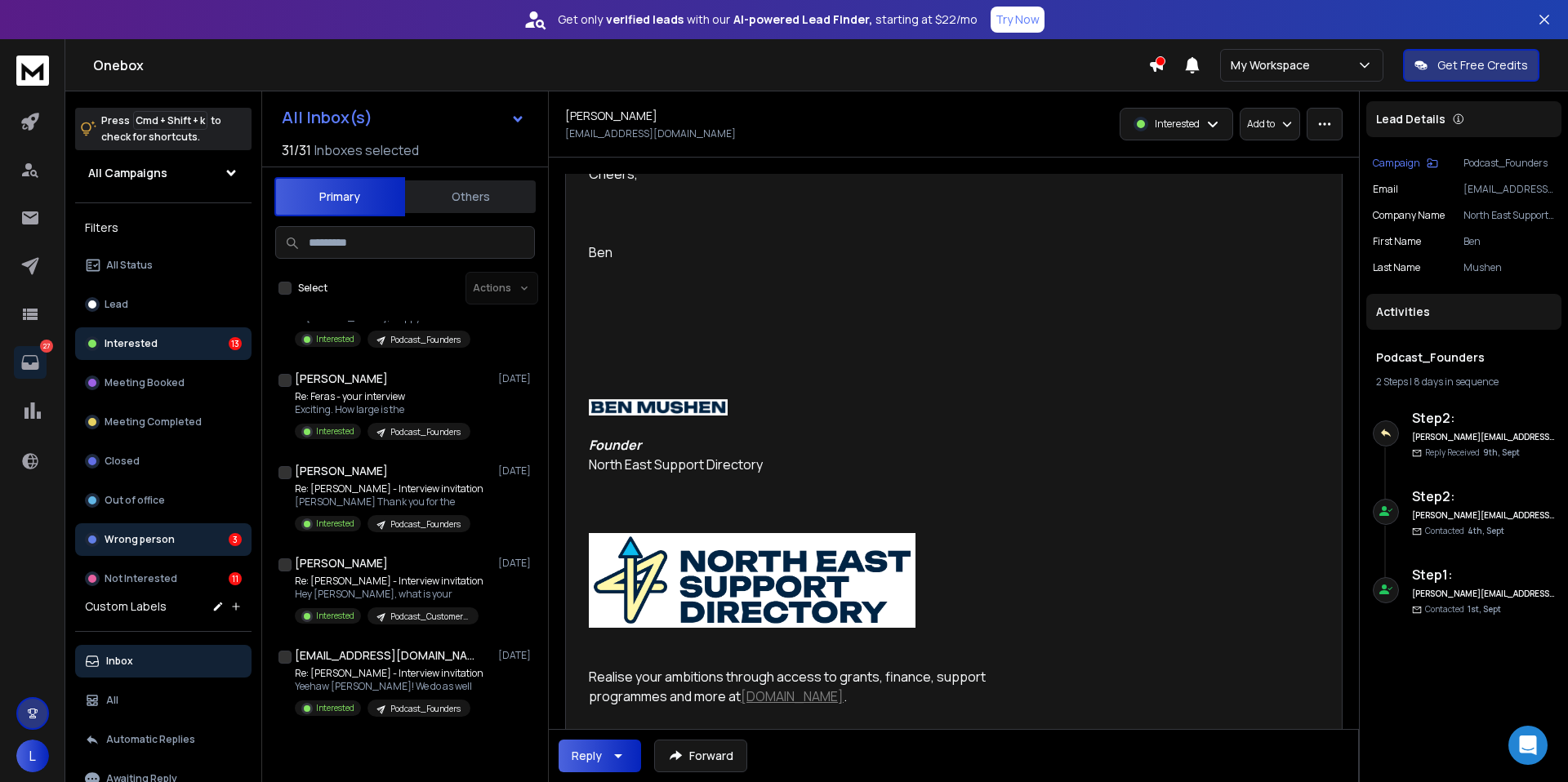
click at [146, 534] on p "Wrong person" at bounding box center [140, 539] width 70 height 13
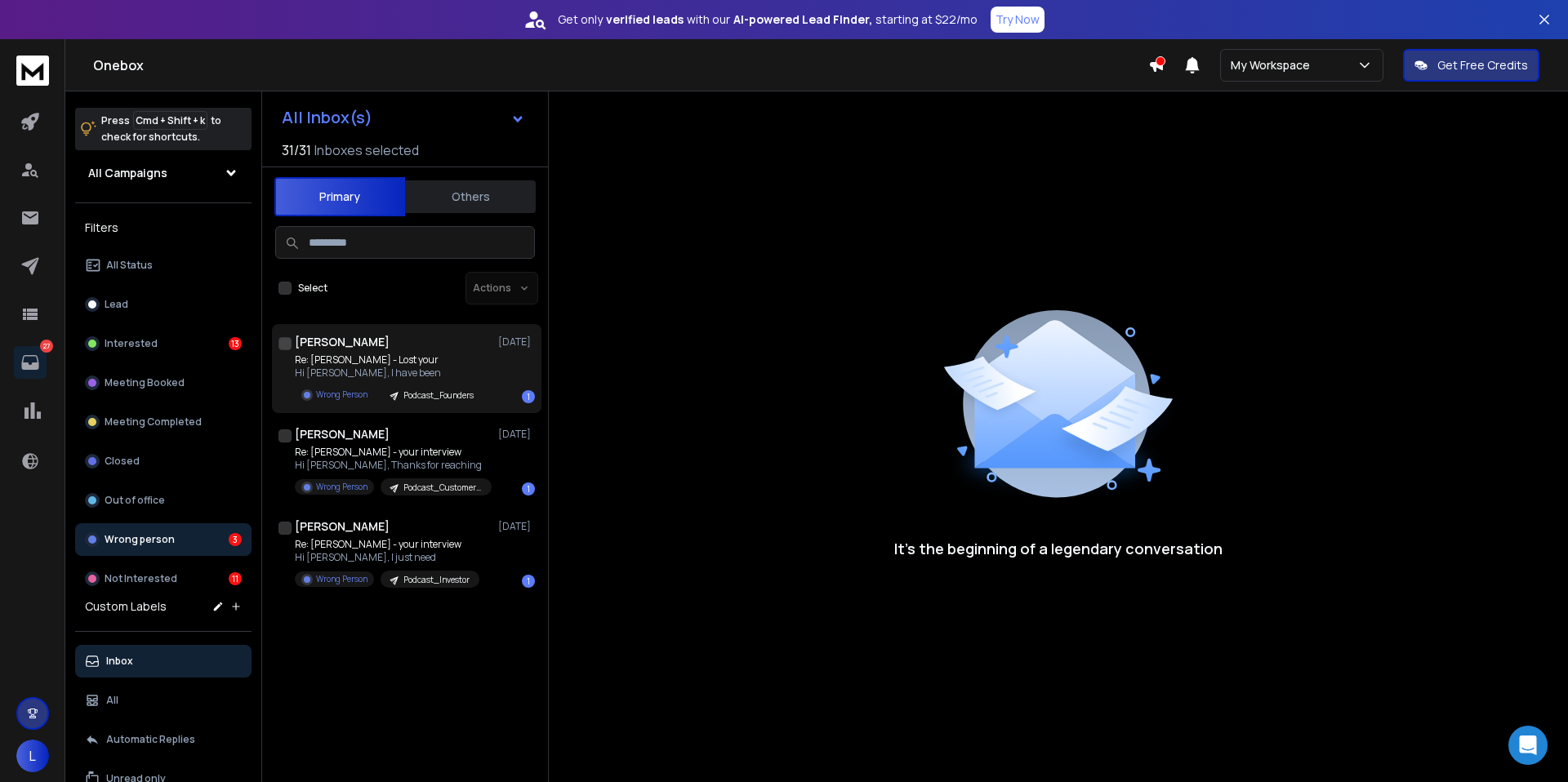
click at [340, 364] on p "Re: [PERSON_NAME] - Lost your" at bounding box center [388, 360] width 189 height 13
